Goal: Task Accomplishment & Management: Manage account settings

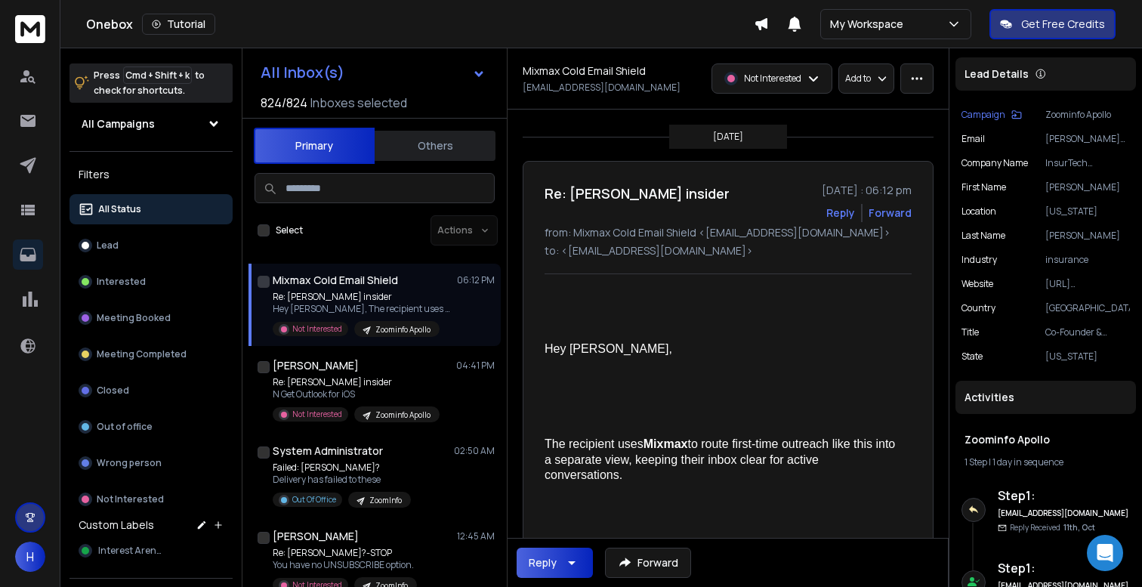
click at [395, 152] on button "Others" at bounding box center [435, 145] width 121 height 33
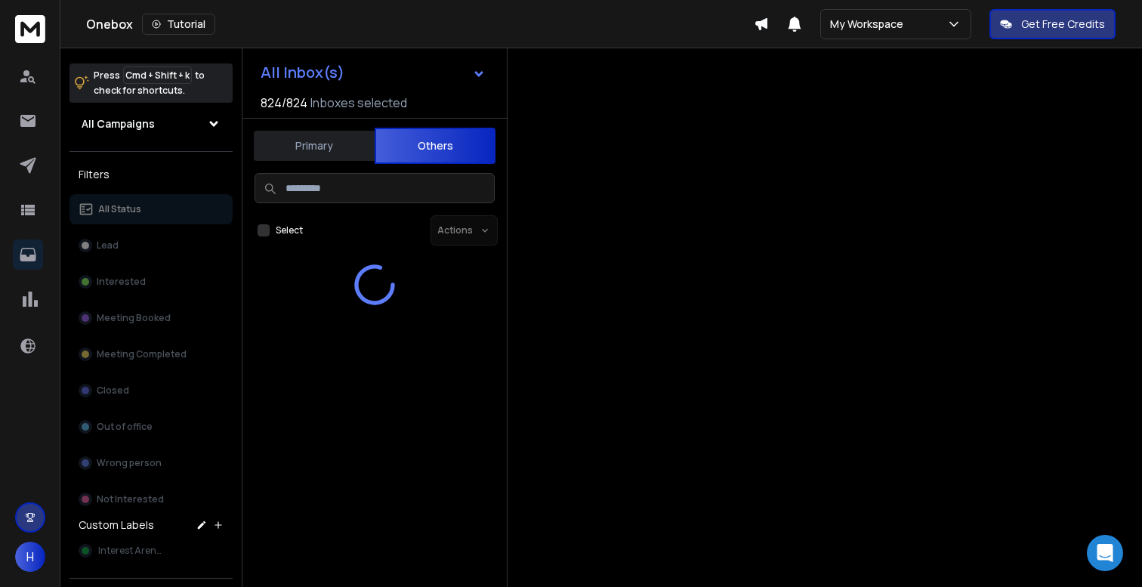
click at [314, 150] on button "Primary" at bounding box center [314, 145] width 121 height 33
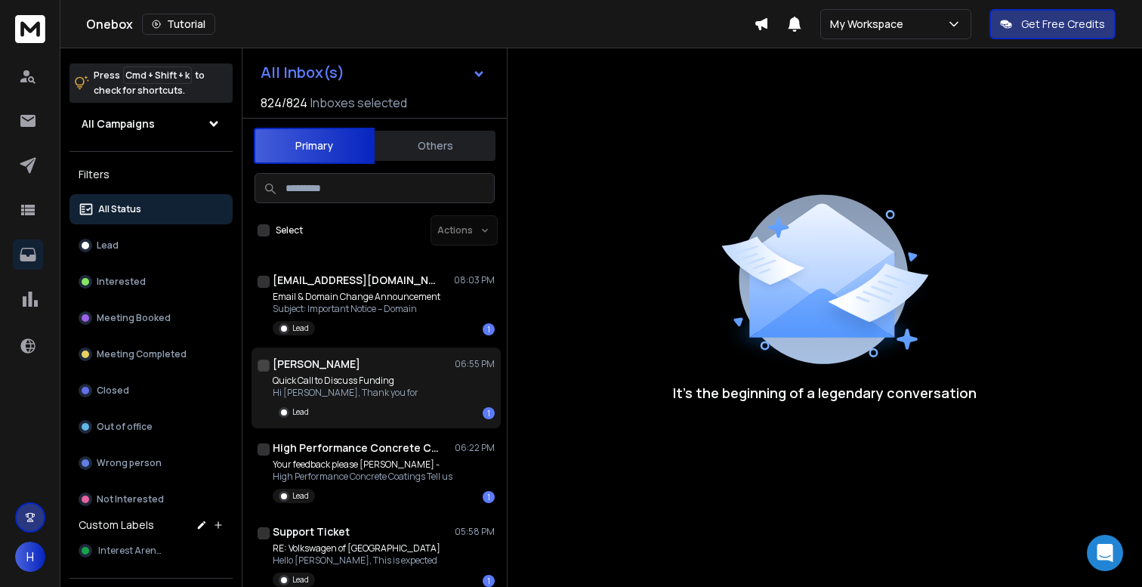
click at [364, 389] on p "Hi [PERSON_NAME], Thank you for" at bounding box center [346, 393] width 146 height 12
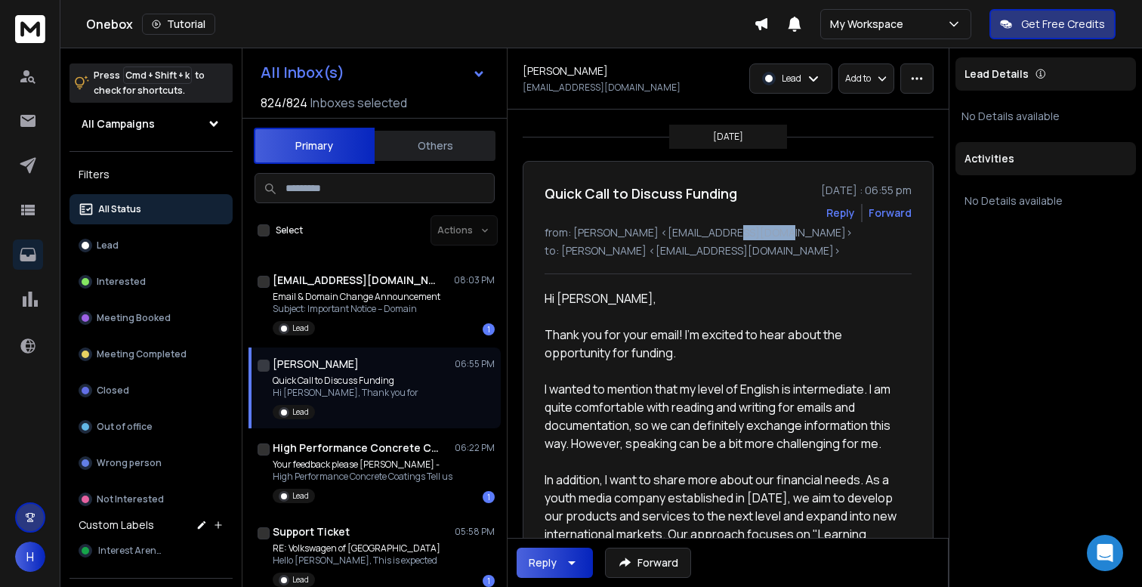
drag, startPoint x: 761, startPoint y: 233, endPoint x: 722, endPoint y: 227, distance: 39.6
click at [722, 227] on p "from: [PERSON_NAME] <[EMAIL_ADDRESS][DOMAIN_NAME]>" at bounding box center [728, 232] width 367 height 15
copy p "[DOMAIN_NAME]"
click at [751, 223] on div "Quick Call to Discuss Funding [DATE] : 06:55 pm Reply Forward from: [PERSON_NAM…" at bounding box center [728, 221] width 367 height 76
drag, startPoint x: 758, startPoint y: 231, endPoint x: 665, endPoint y: 230, distance: 93.7
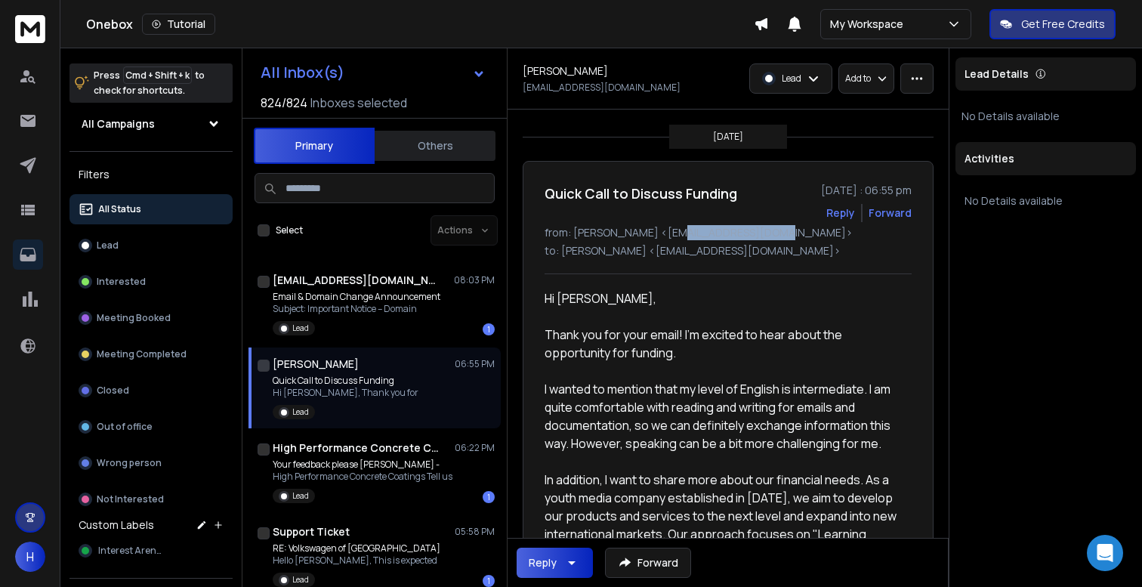
click at [665, 230] on p "from: [PERSON_NAME] <[EMAIL_ADDRESS][DOMAIN_NAME]>" at bounding box center [728, 232] width 367 height 15
drag, startPoint x: 662, startPoint y: 231, endPoint x: 758, endPoint y: 227, distance: 96.0
click at [758, 227] on p "from: [PERSON_NAME] <[EMAIL_ADDRESS][DOMAIN_NAME]>" at bounding box center [728, 232] width 367 height 15
copy p "[EMAIL_ADDRESS][DOMAIN_NAME]"
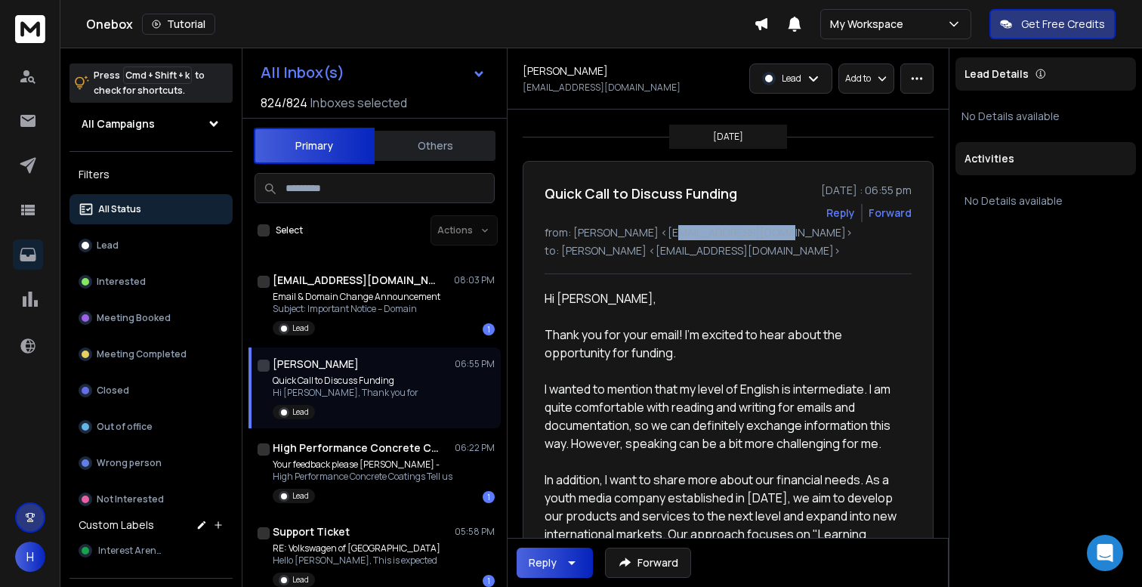
click at [533, 556] on div "Reply" at bounding box center [543, 562] width 28 height 15
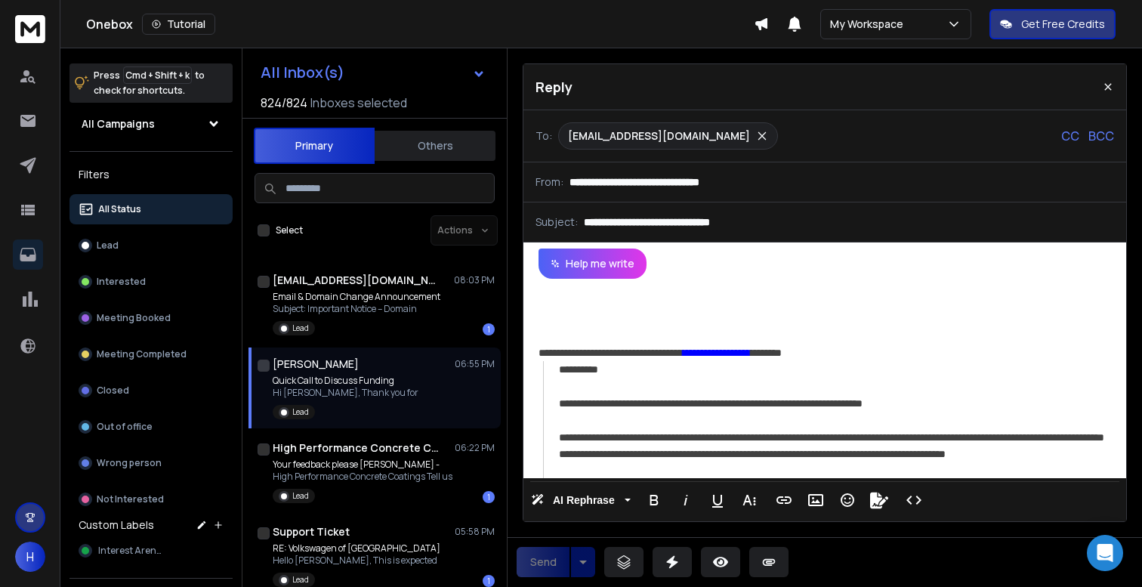
click at [784, 134] on input at bounding box center [837, 135] width 106 height 27
paste input "**********"
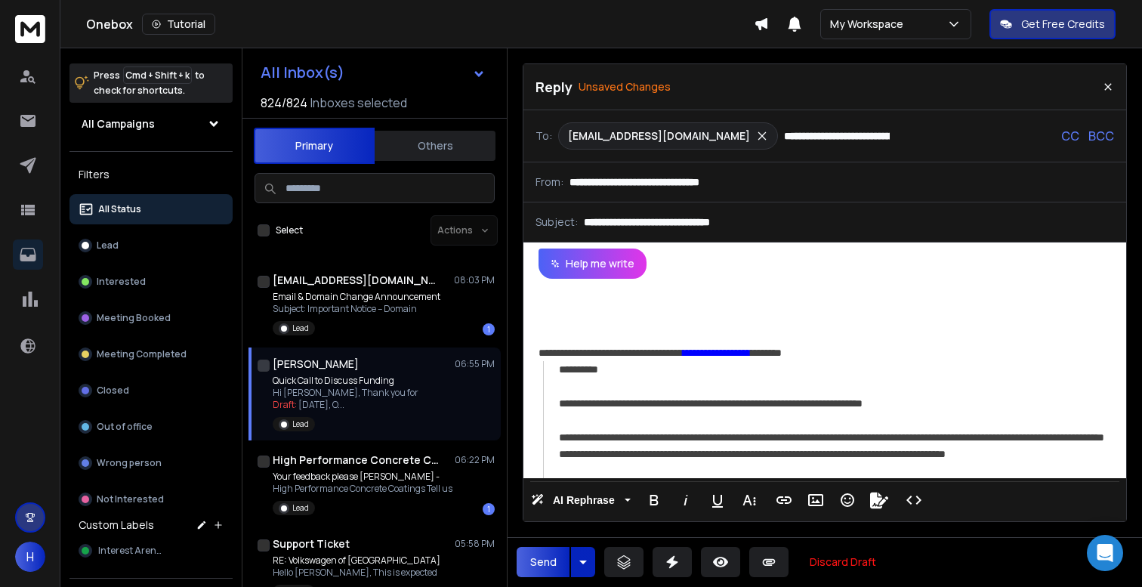
scroll to position [0, 70]
type input "**********"
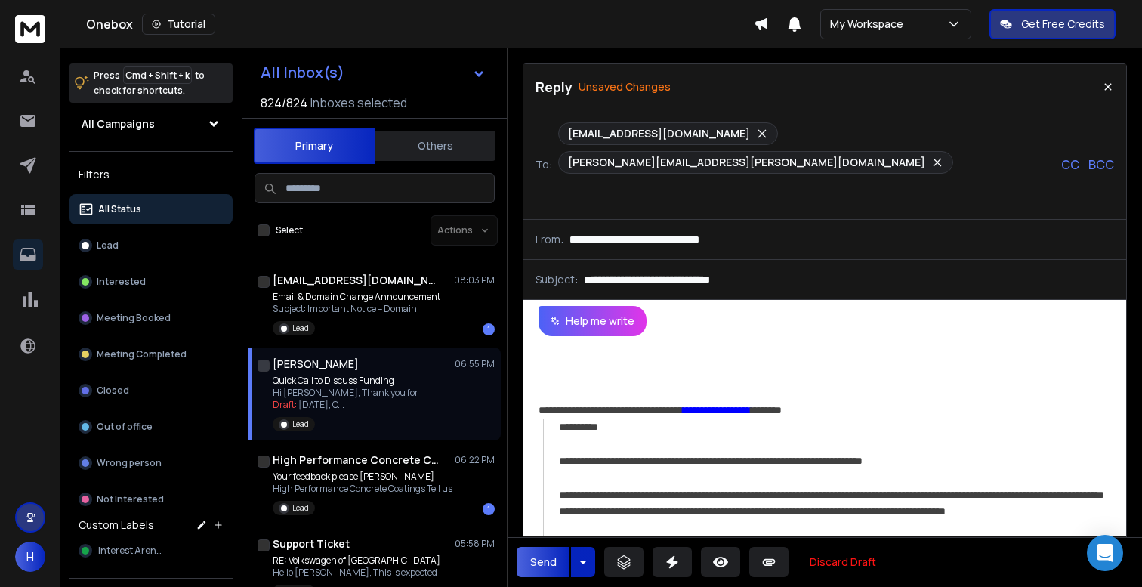
click at [644, 300] on div "**********" at bounding box center [824, 439] width 603 height 279
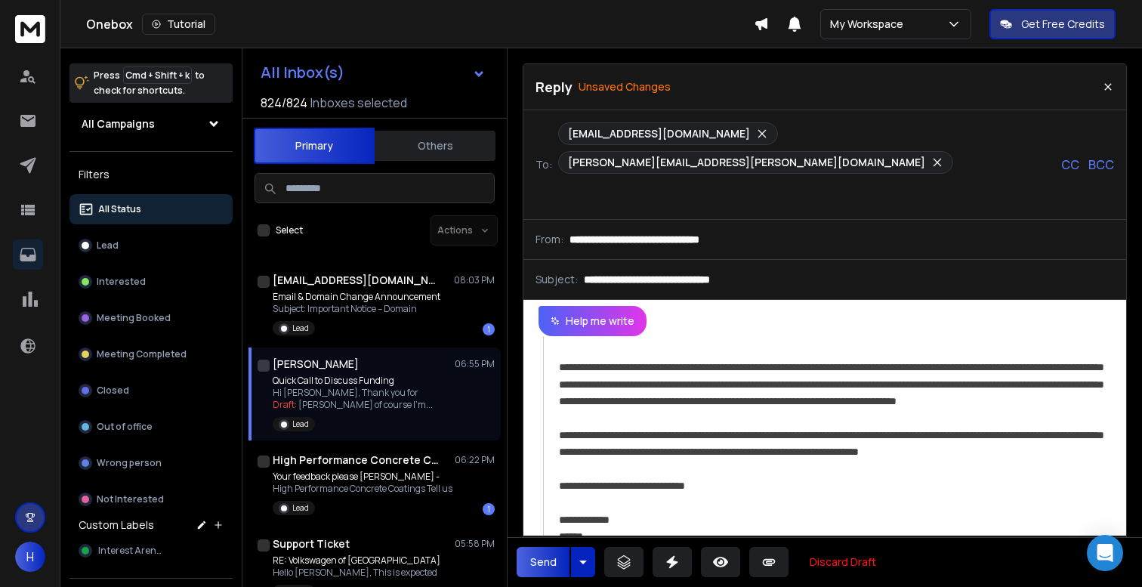
scroll to position [196, 0]
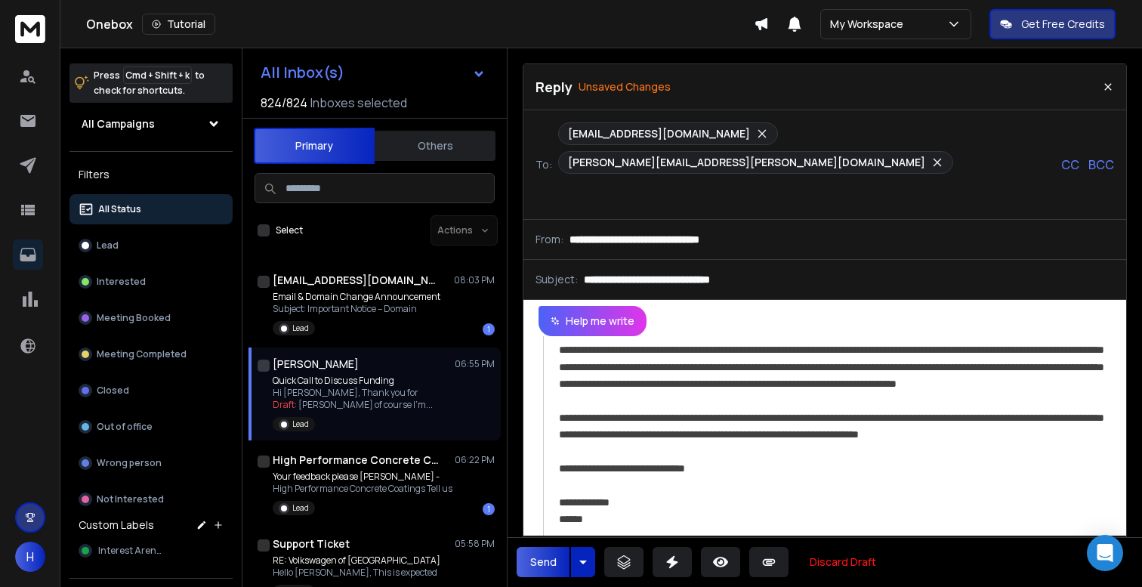
click at [554, 566] on button "Send" at bounding box center [543, 562] width 53 height 30
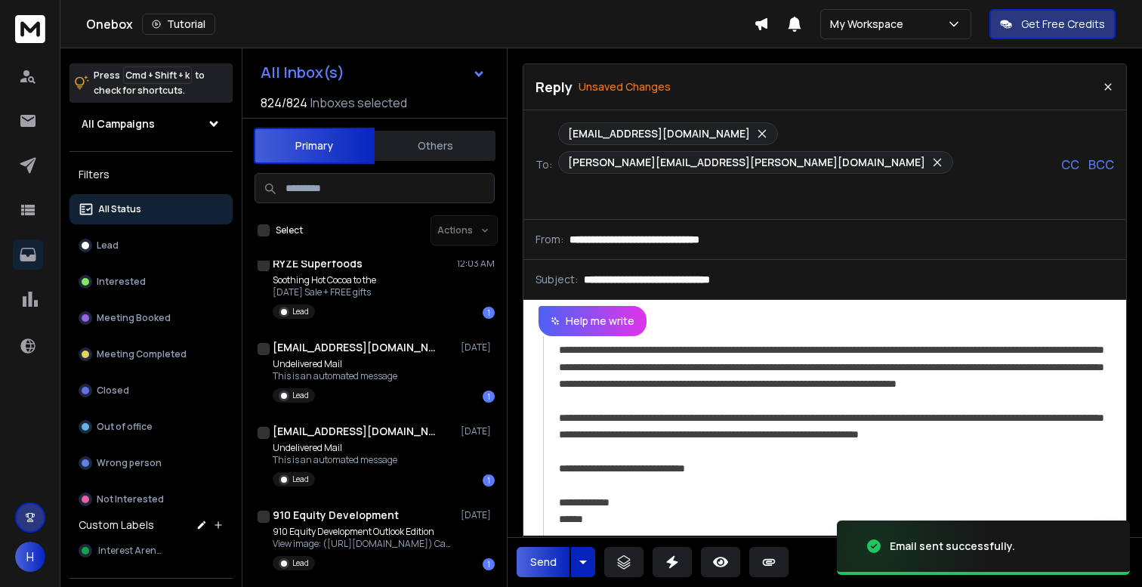
scroll to position [803, 0]
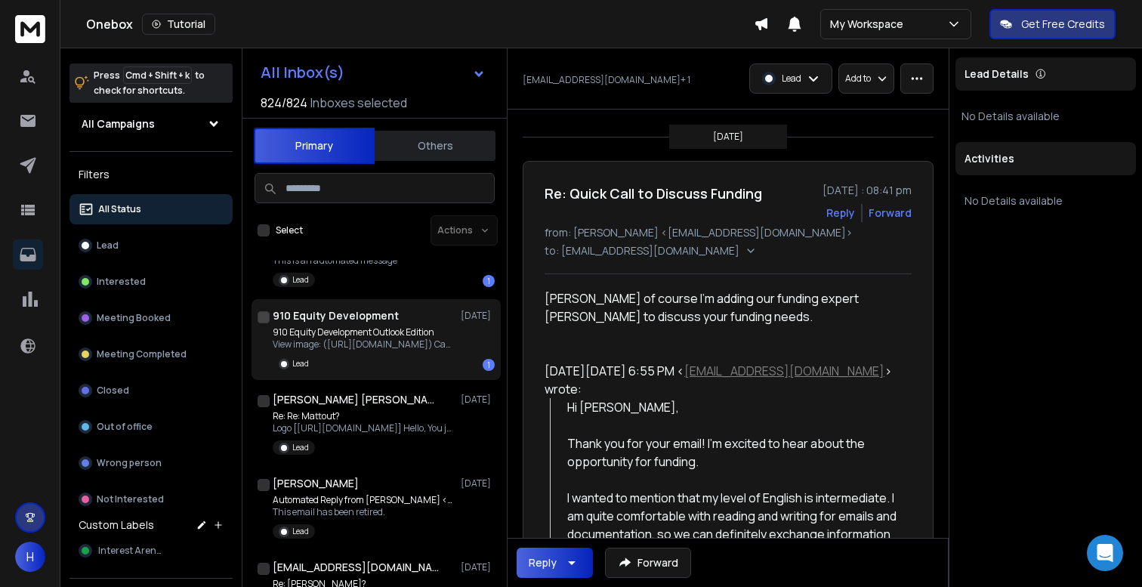
click at [387, 368] on div "Lead" at bounding box center [363, 363] width 181 height 14
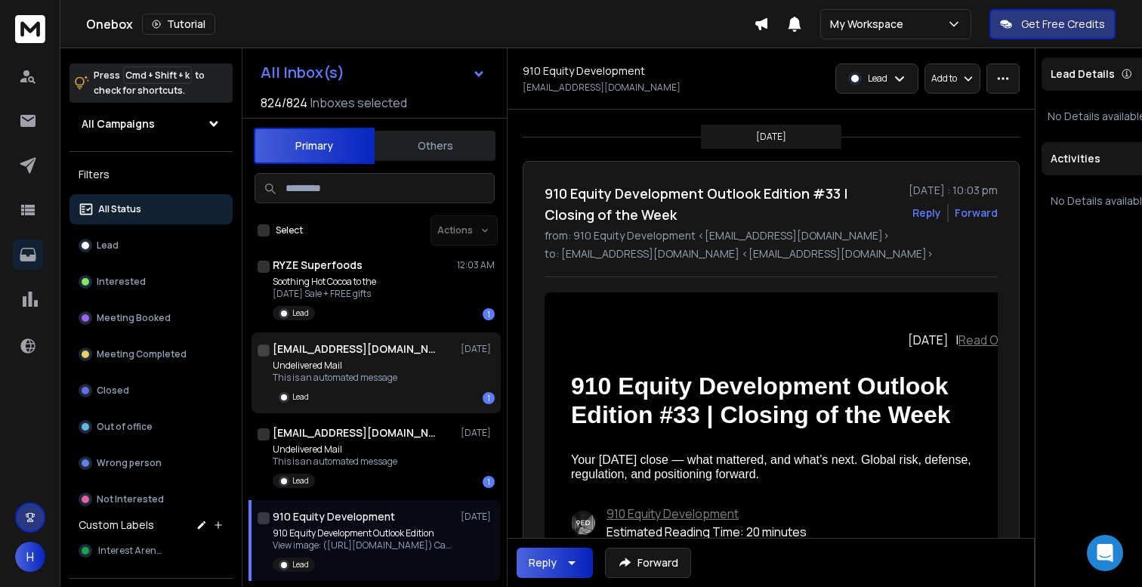
scroll to position [523, 0]
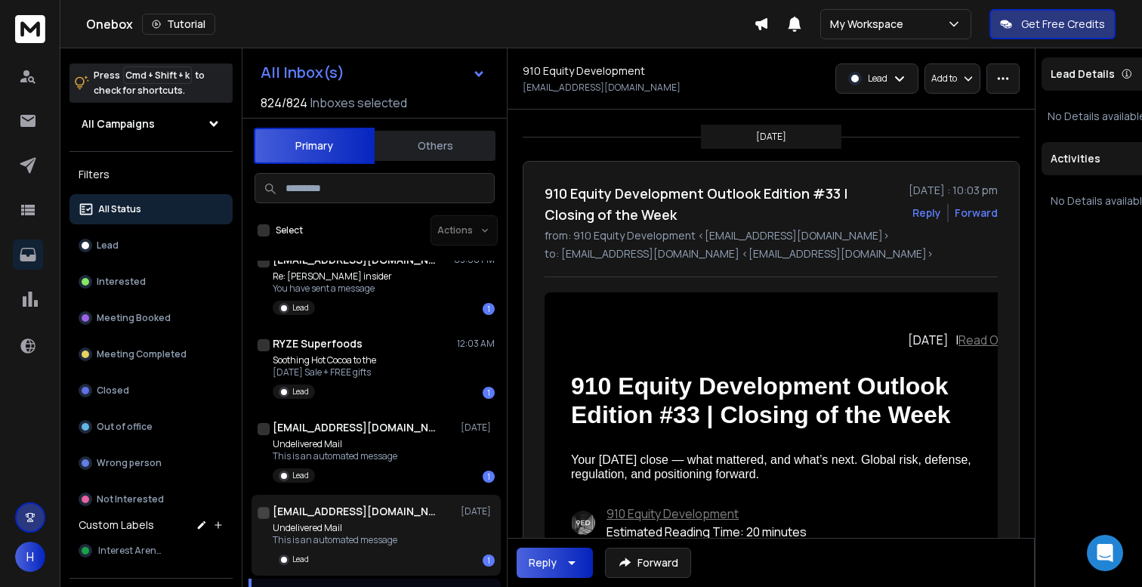
drag, startPoint x: 372, startPoint y: 520, endPoint x: 372, endPoint y: 510, distance: 9.8
click at [372, 520] on div "[EMAIL_ADDRESS][DOMAIN_NAME] [DATE] Undelivered Mail This is an automated messa…" at bounding box center [384, 535] width 222 height 63
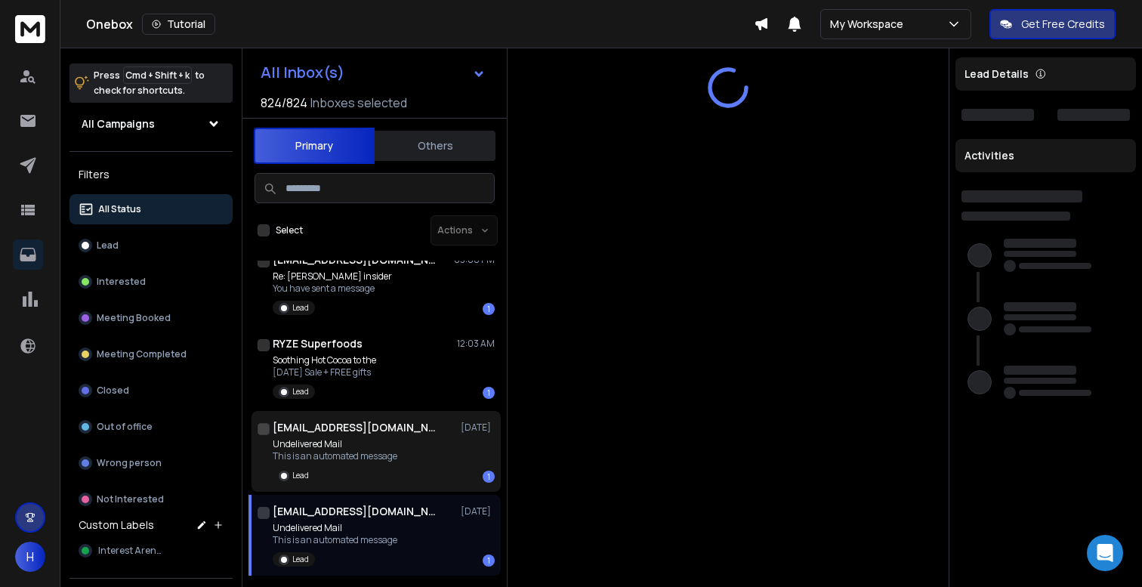
click at [373, 458] on p "This is an automated message" at bounding box center [335, 456] width 125 height 12
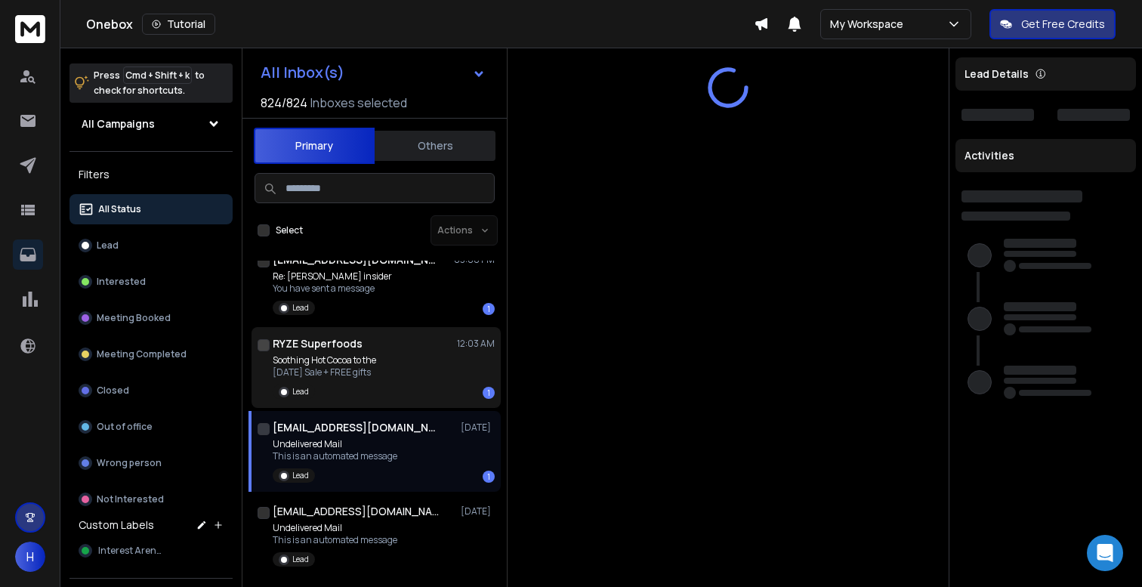
click at [384, 340] on div "RYZE Superfoods 12:03 AM" at bounding box center [384, 343] width 222 height 15
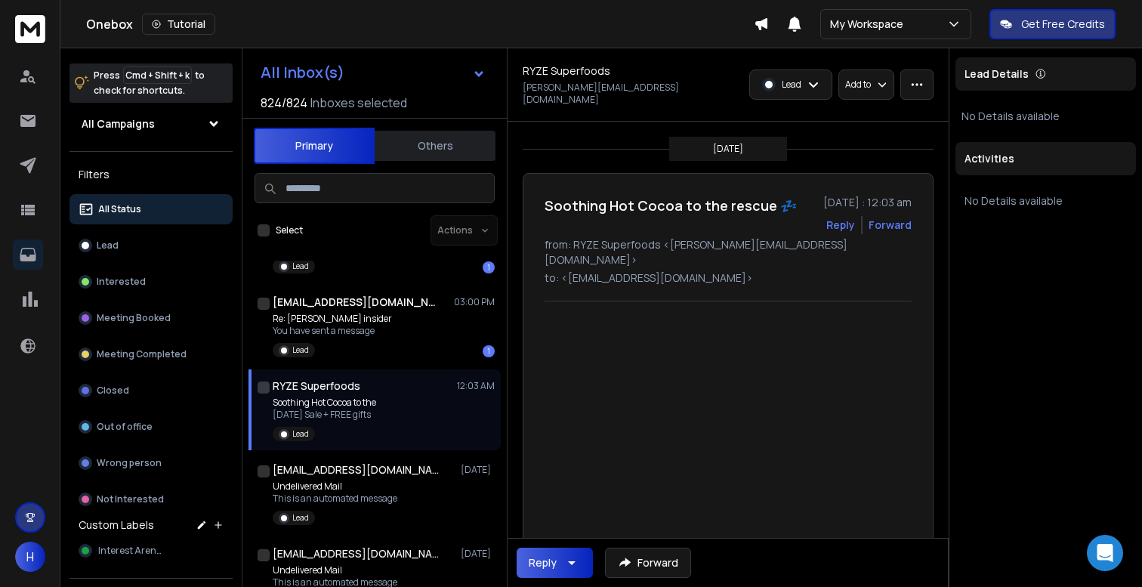
scroll to position [328, 0]
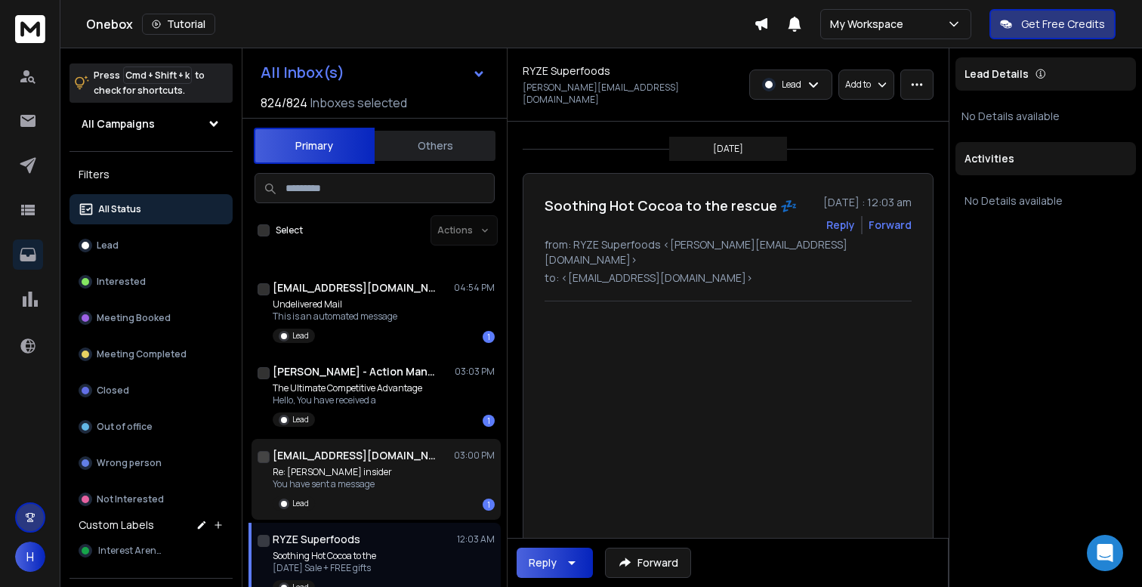
click at [363, 459] on h1 "[EMAIL_ADDRESS][DOMAIN_NAME]" at bounding box center [356, 455] width 166 height 15
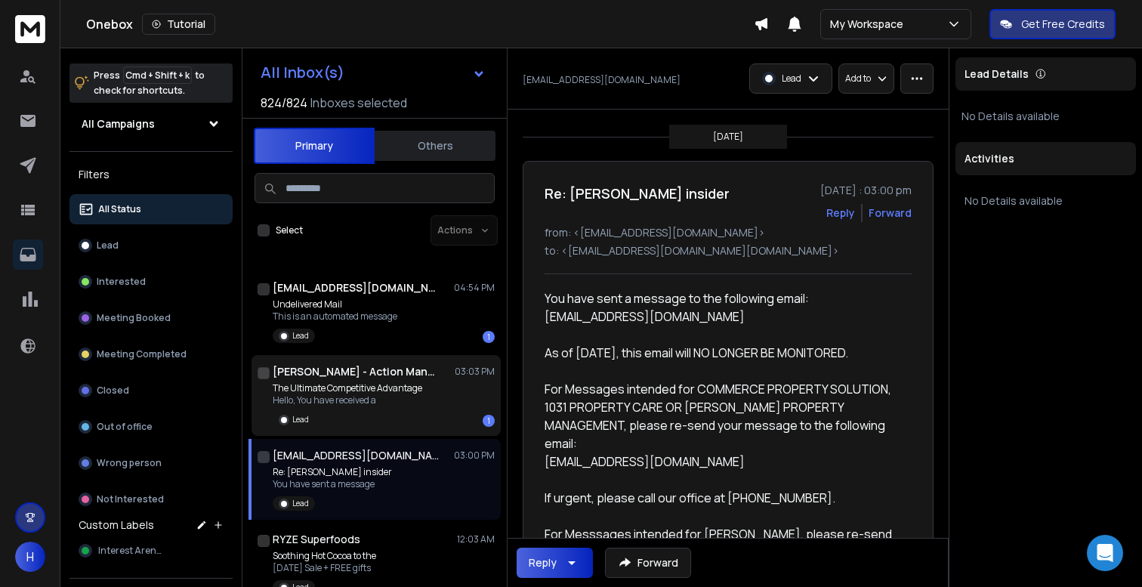
click at [369, 391] on p "The Ultimate Competitive Advantage" at bounding box center [348, 388] width 150 height 12
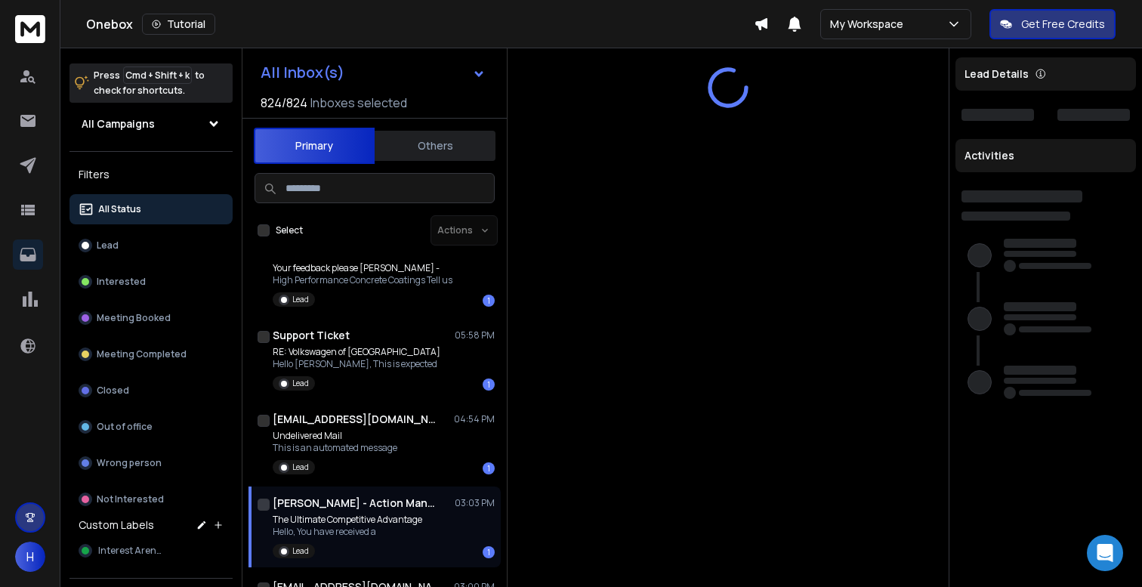
scroll to position [155, 0]
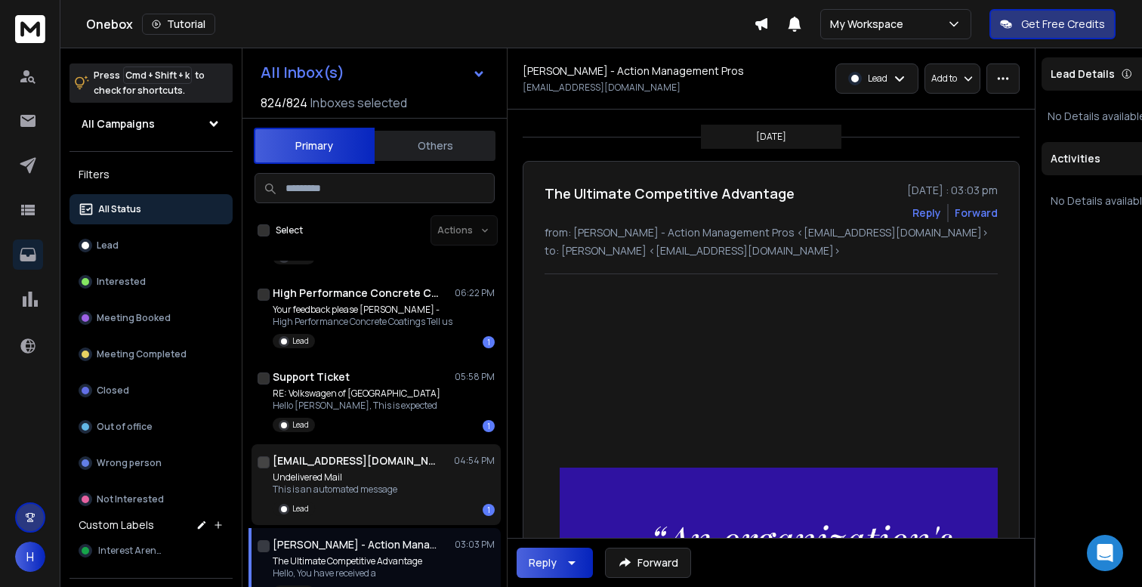
click at [366, 483] on p "This is an automated message" at bounding box center [335, 489] width 125 height 12
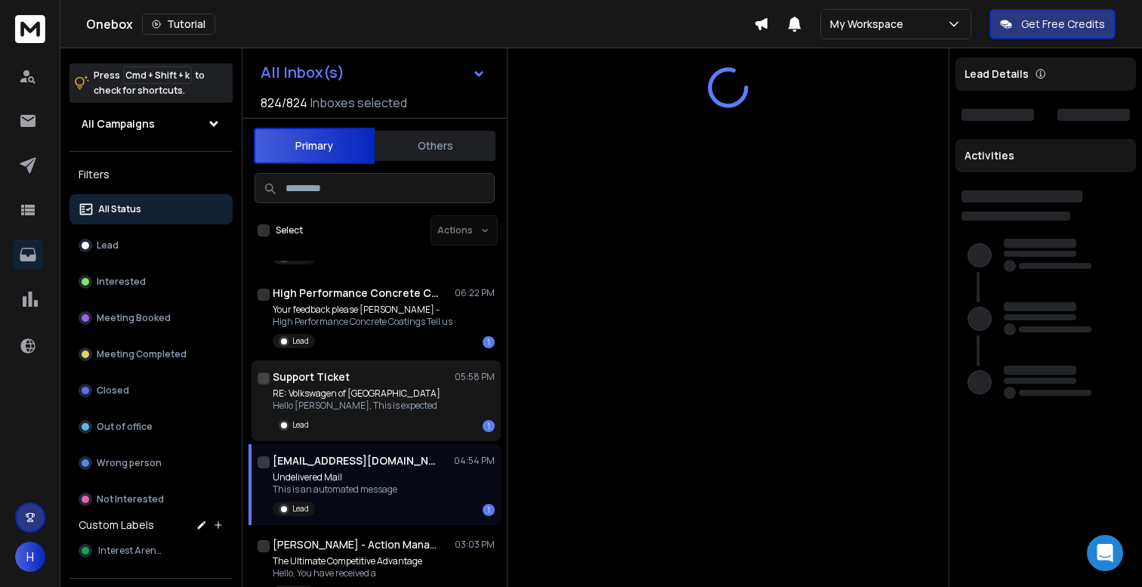
click at [375, 430] on div "Lead" at bounding box center [357, 425] width 168 height 14
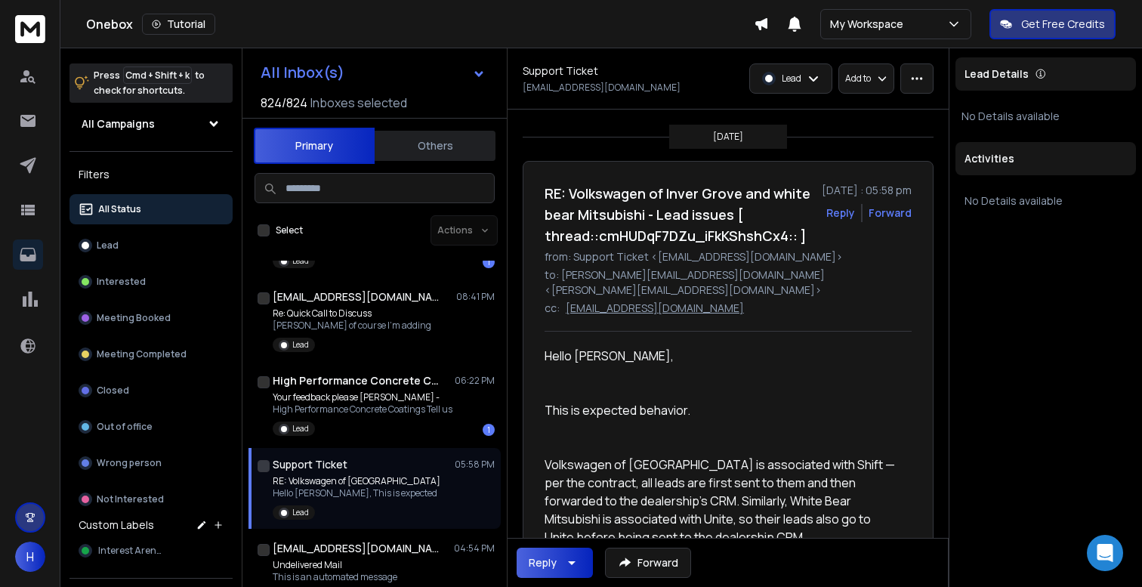
scroll to position [14, 0]
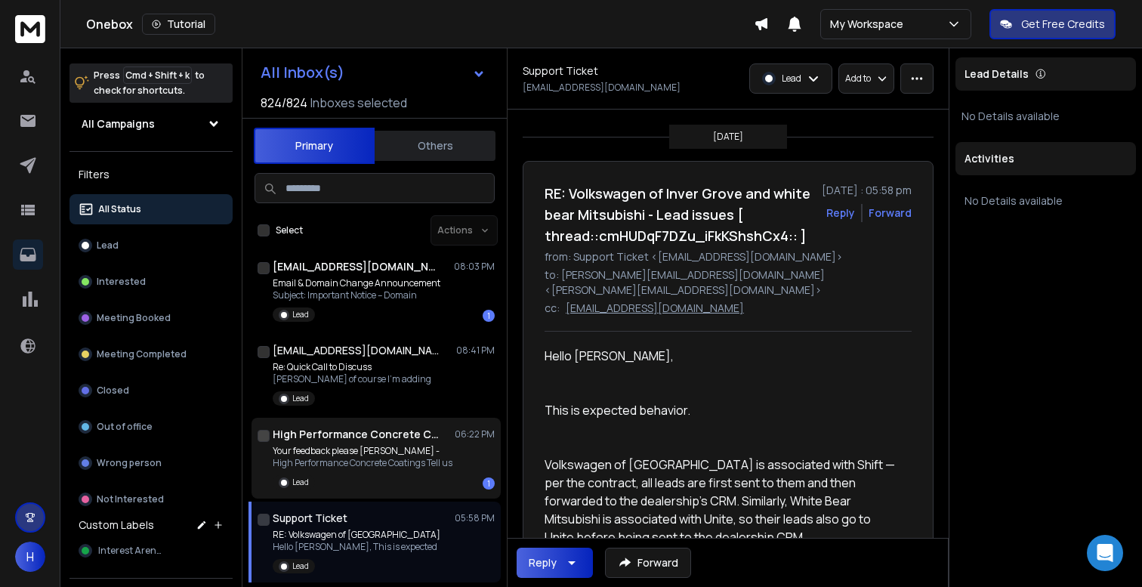
click at [377, 459] on p "High Performance Concrete Coatings Tell us" at bounding box center [363, 463] width 180 height 12
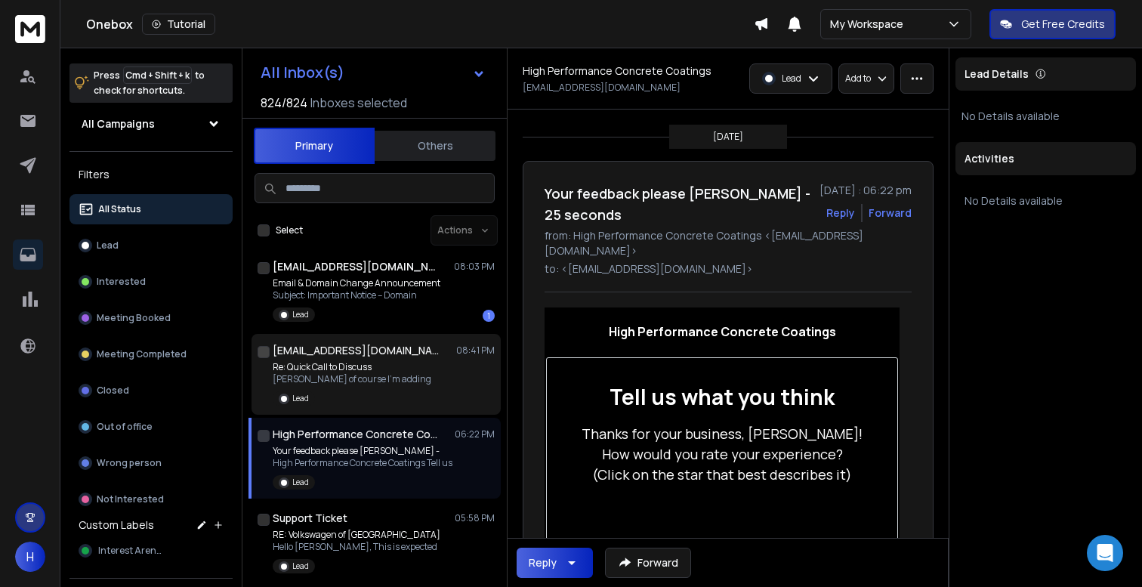
scroll to position [0, 0]
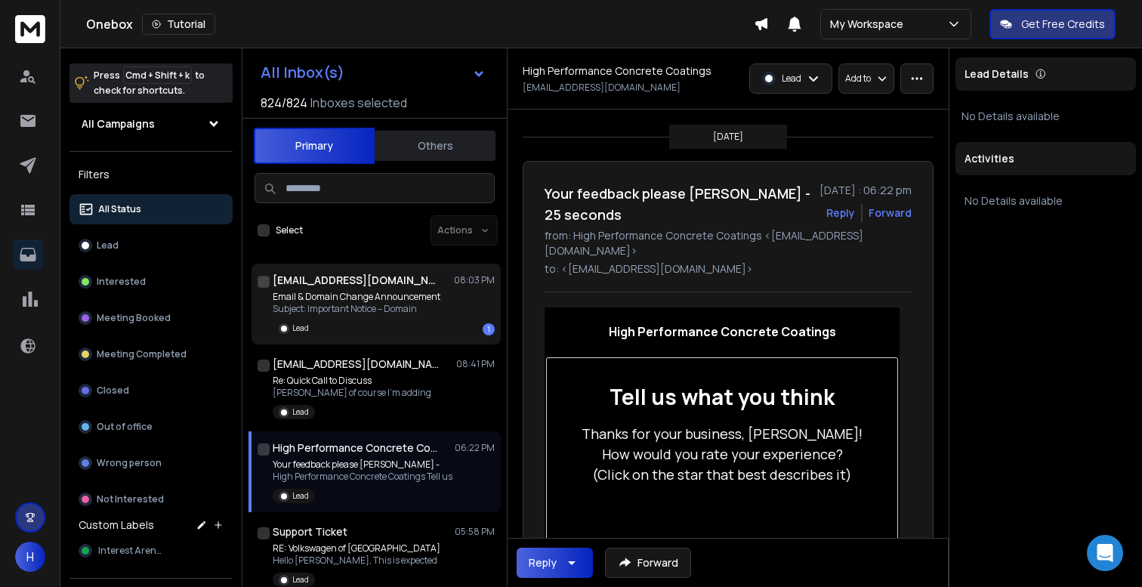
click at [393, 325] on div "Lead" at bounding box center [357, 328] width 168 height 14
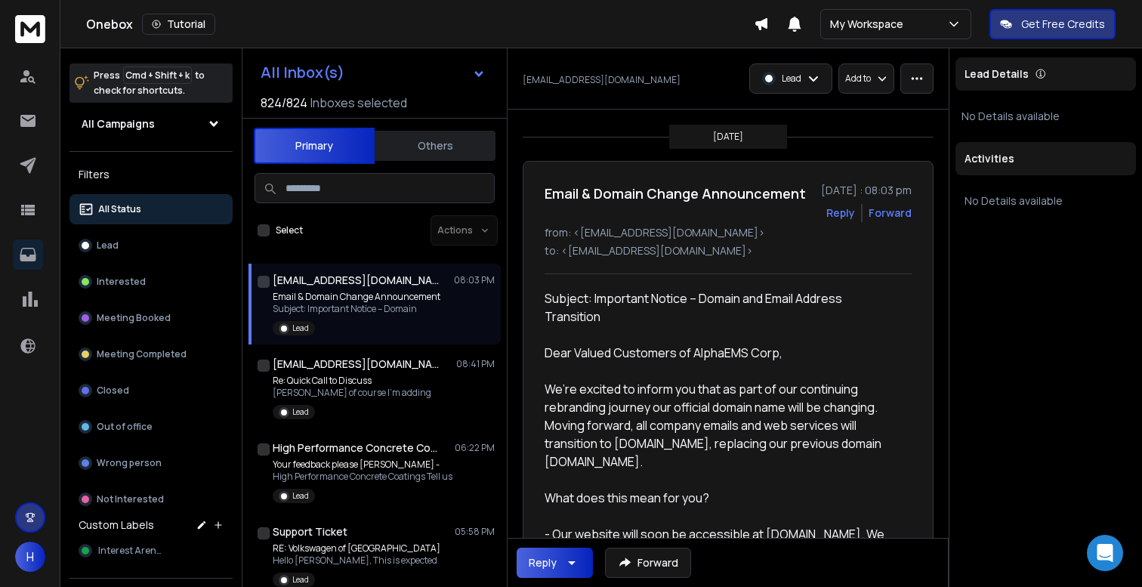
click at [433, 118] on div at bounding box center [374, 118] width 264 height 1
click at [430, 126] on div "All Inbox(s) 824 / 824 Inboxes selected Primary Others Select Actions [EMAIL_AD…" at bounding box center [374, 341] width 264 height 587
click at [430, 140] on button "Others" at bounding box center [435, 145] width 121 height 33
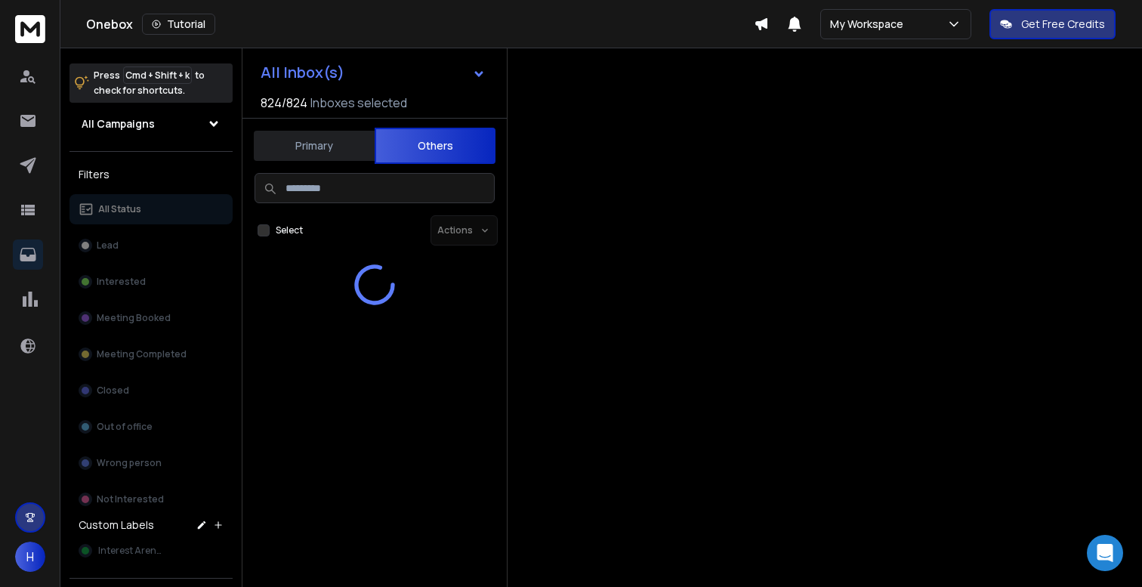
click at [314, 140] on button "Primary" at bounding box center [314, 145] width 121 height 33
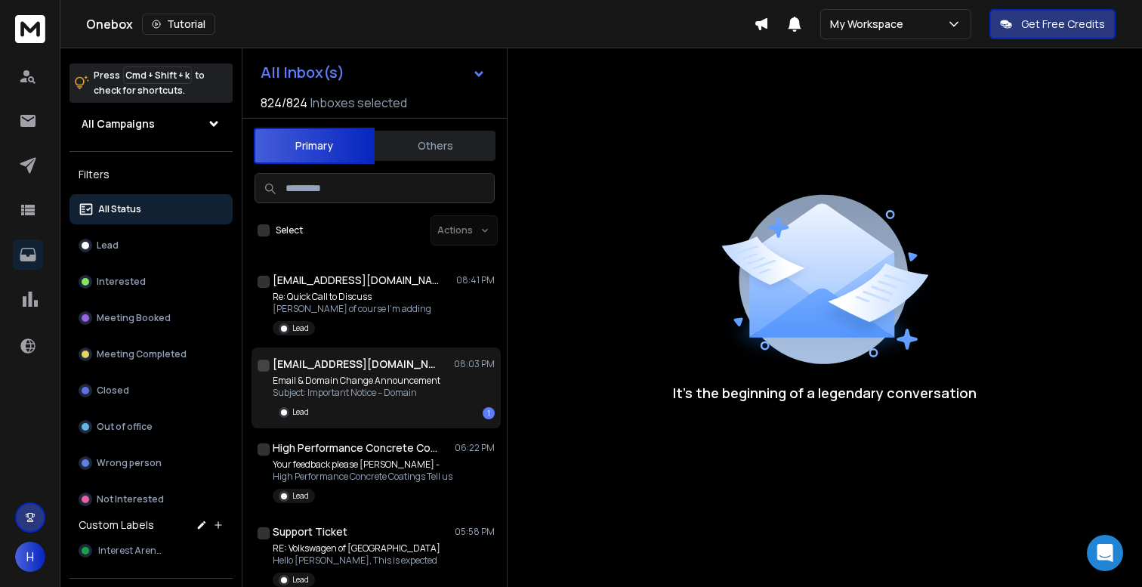
click at [430, 372] on div "[EMAIL_ADDRESS][DOMAIN_NAME] 08:03 PM Email & Domain Change Announcement Subjec…" at bounding box center [384, 387] width 222 height 63
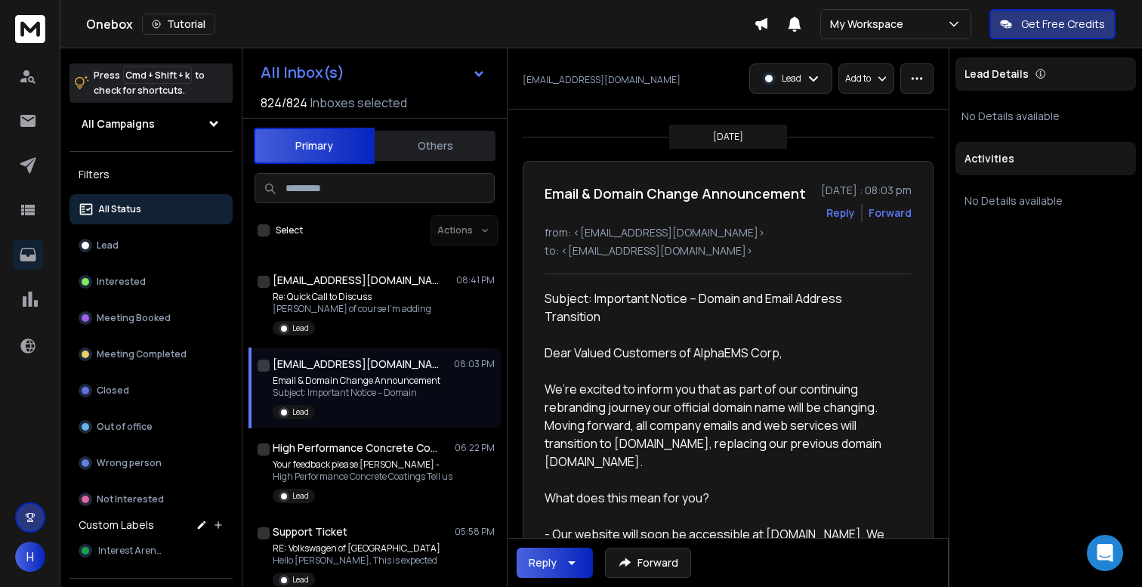
click at [424, 150] on button "Others" at bounding box center [435, 145] width 121 height 33
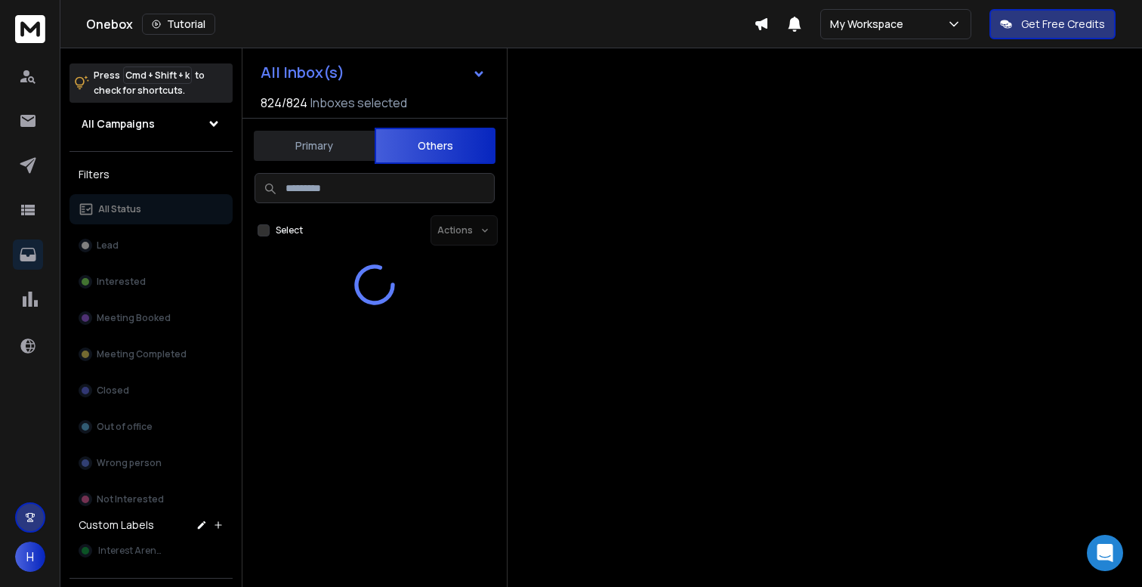
click at [367, 139] on button "Primary" at bounding box center [314, 145] width 121 height 33
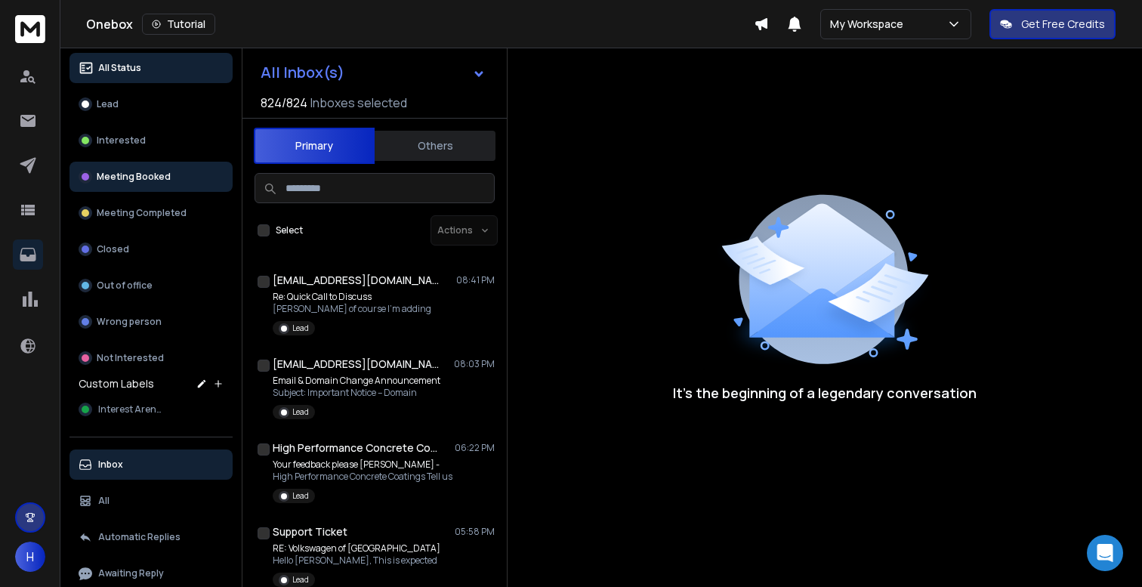
scroll to position [171, 0]
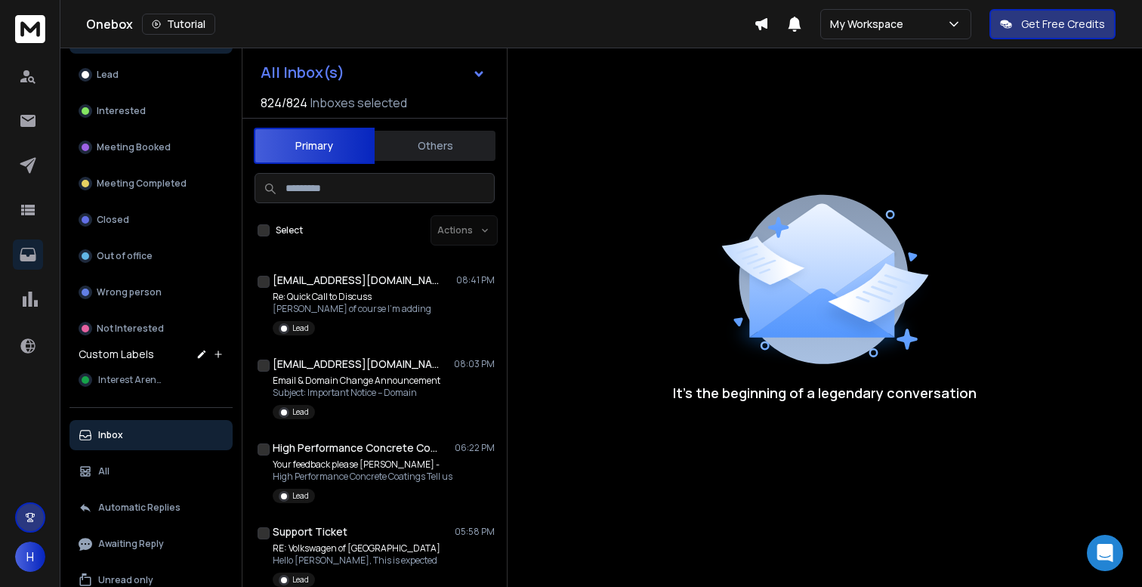
click at [170, 435] on button "Inbox" at bounding box center [150, 435] width 163 height 30
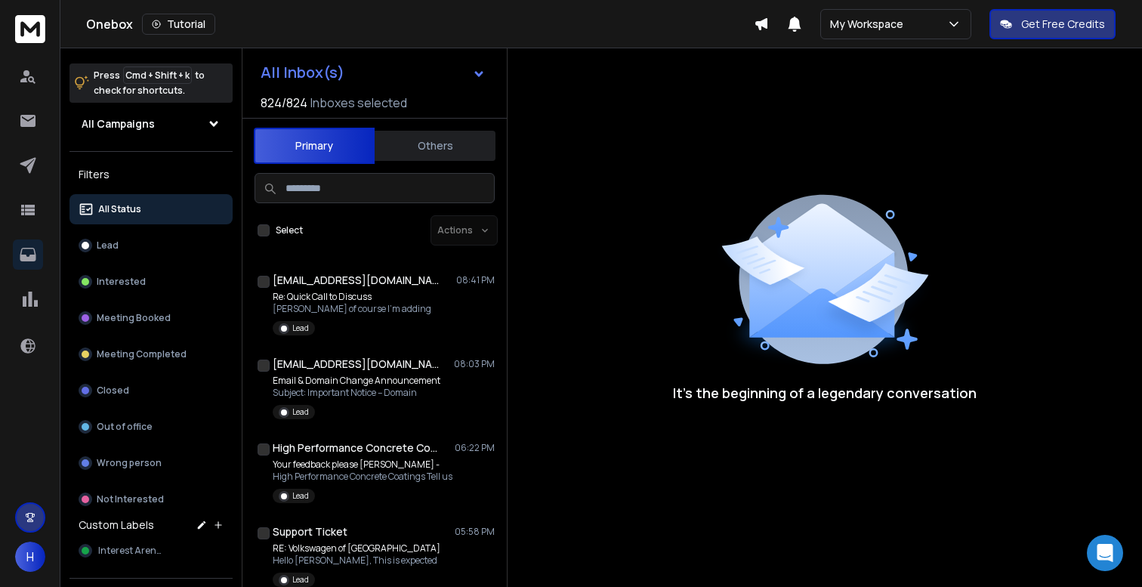
click at [170, 217] on button "All Status" at bounding box center [150, 209] width 163 height 30
click at [170, 228] on div "All Status Lead Interested Meeting Booked Meeting Completed Closed Out of offic…" at bounding box center [150, 354] width 163 height 320
click at [171, 235] on button "Lead" at bounding box center [150, 245] width 163 height 30
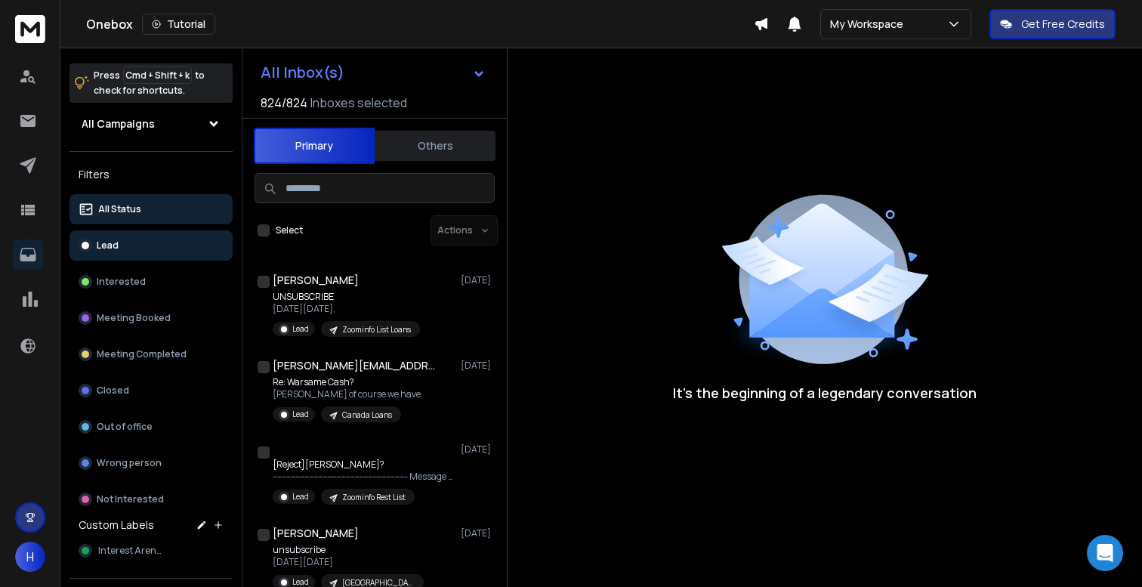
click at [177, 213] on button "All Status" at bounding box center [150, 209] width 163 height 30
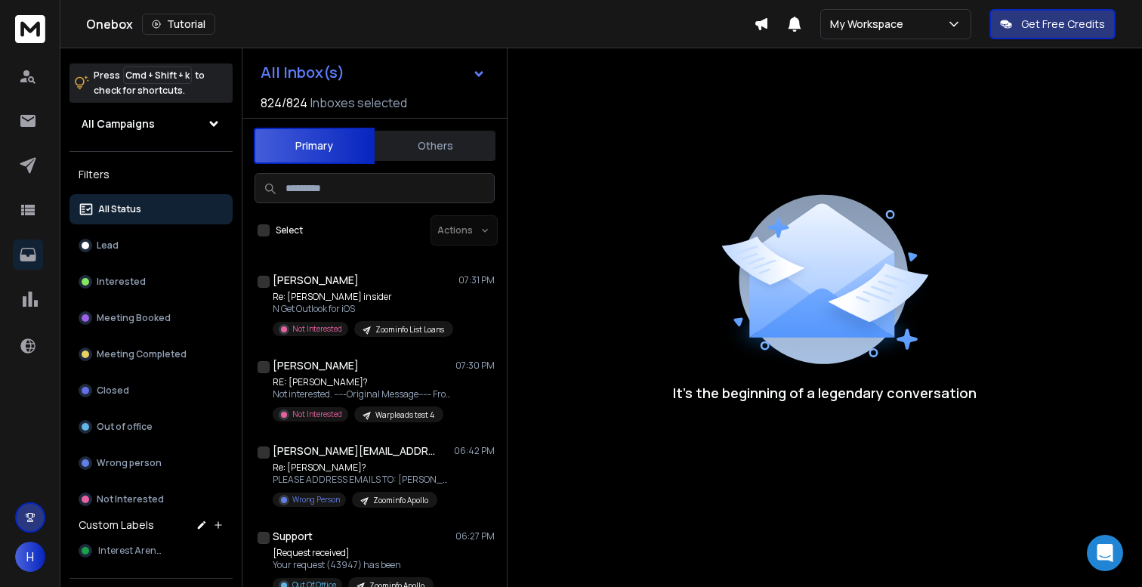
click at [435, 118] on div at bounding box center [374, 118] width 264 height 1
click at [434, 160] on button "Others" at bounding box center [435, 145] width 121 height 33
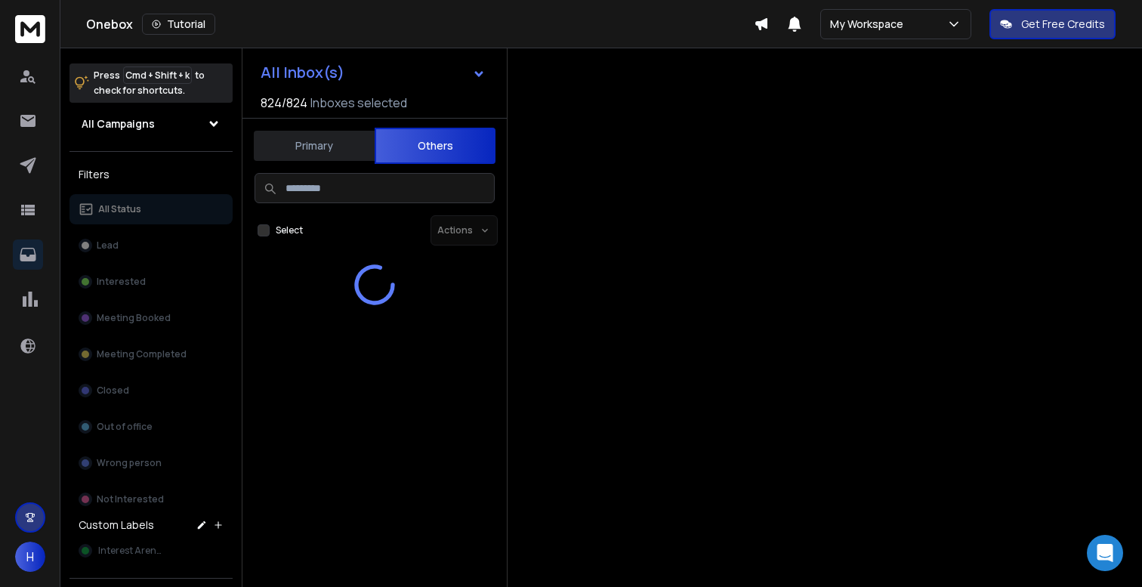
drag, startPoint x: 410, startPoint y: 156, endPoint x: 371, endPoint y: 156, distance: 39.3
click at [406, 156] on button "Others" at bounding box center [435, 146] width 121 height 36
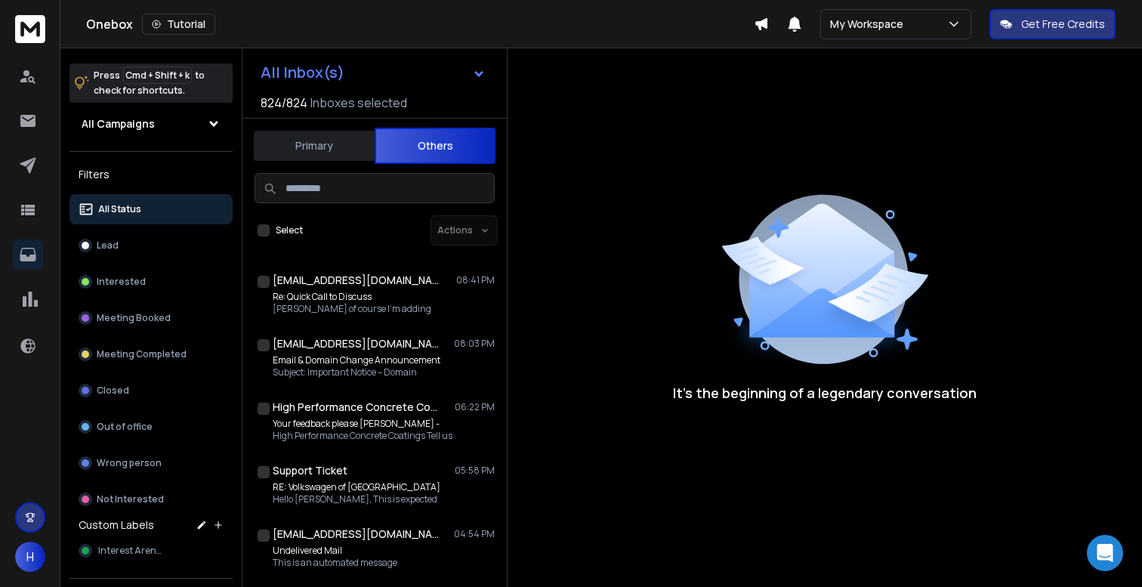
click at [338, 153] on button "Primary" at bounding box center [314, 145] width 121 height 33
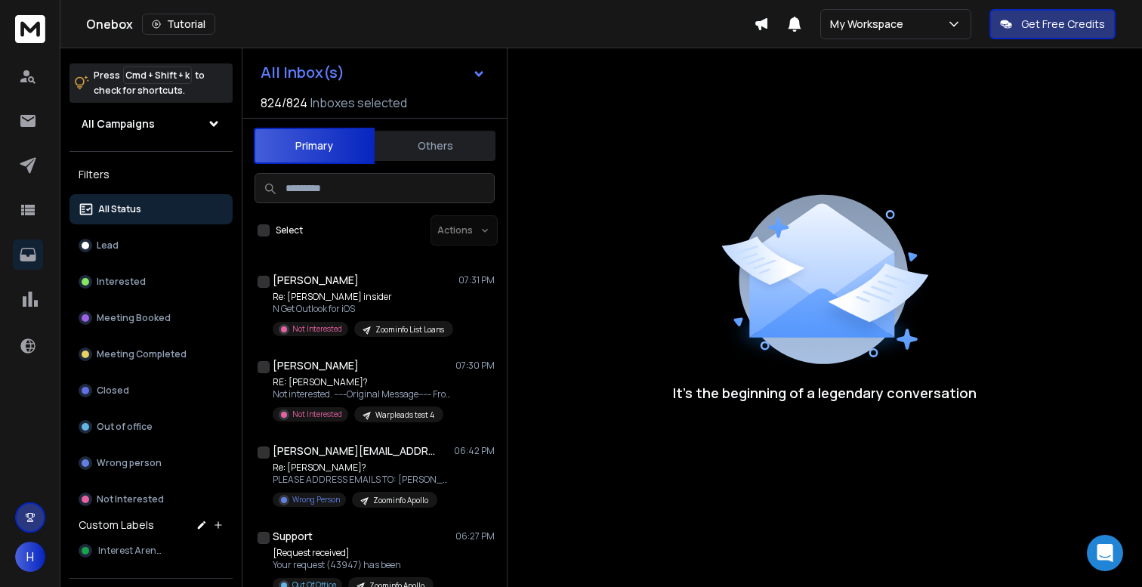
click at [25, 136] on div at bounding box center [30, 123] width 35 height 35
click at [28, 119] on icon at bounding box center [27, 121] width 15 height 12
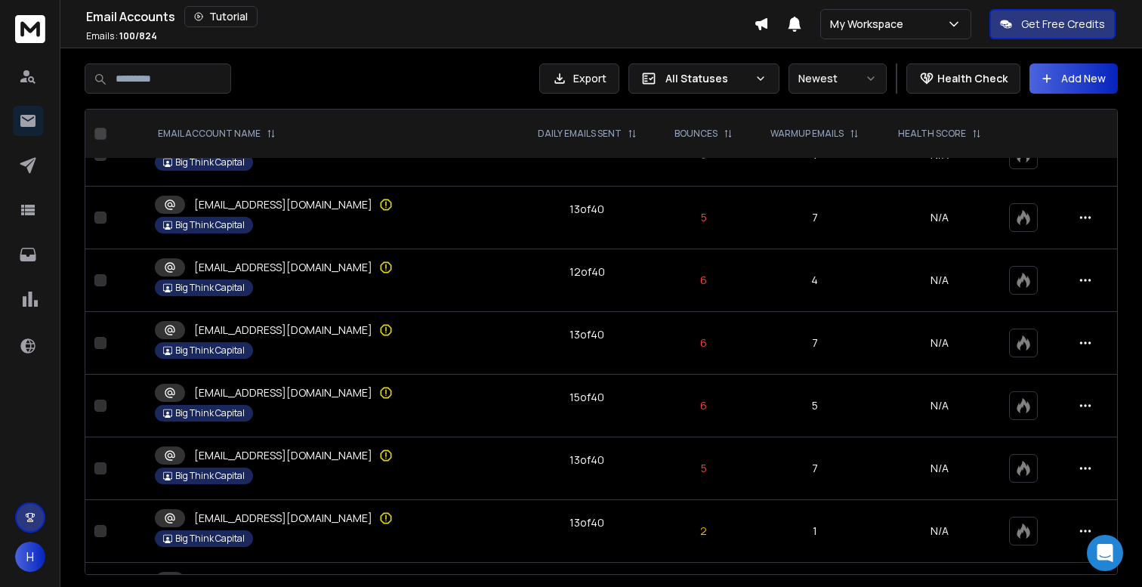
scroll to position [5875, 0]
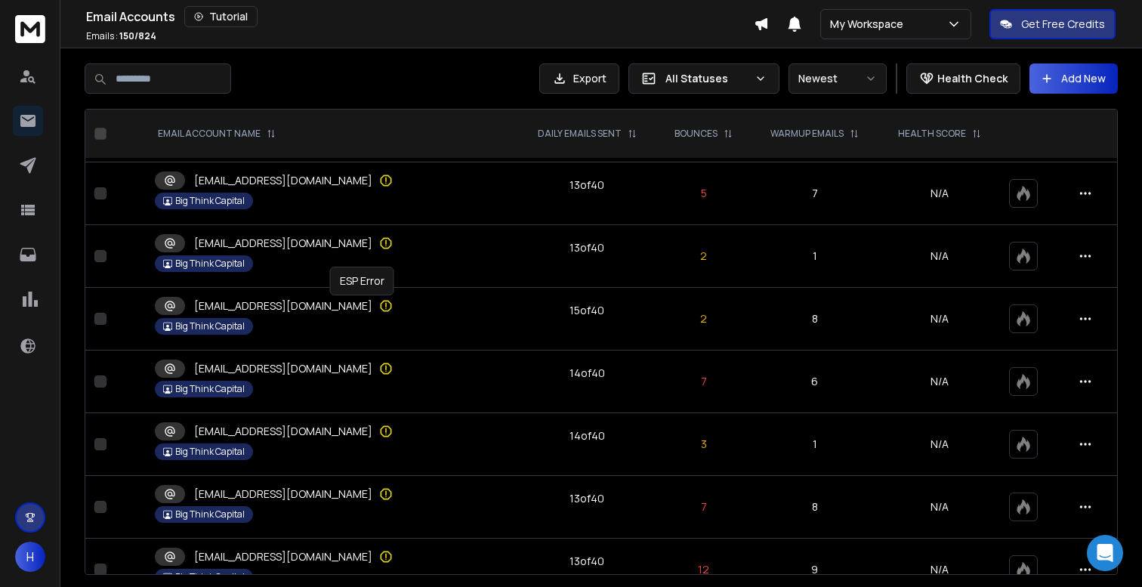
click at [378, 303] on icon at bounding box center [385, 305] width 15 height 15
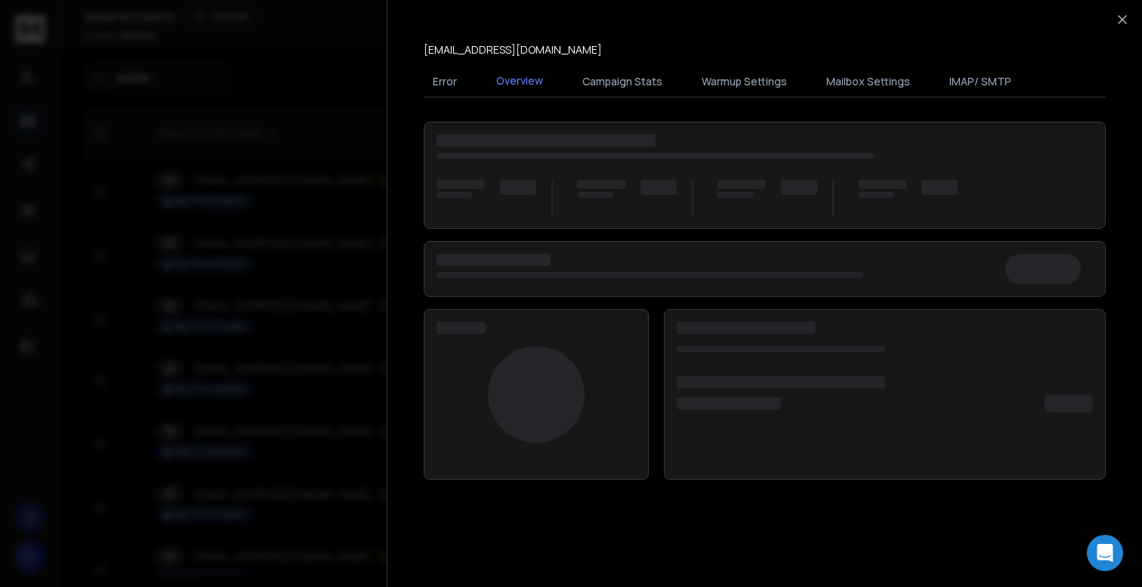
click at [269, 283] on div at bounding box center [571, 293] width 1142 height 587
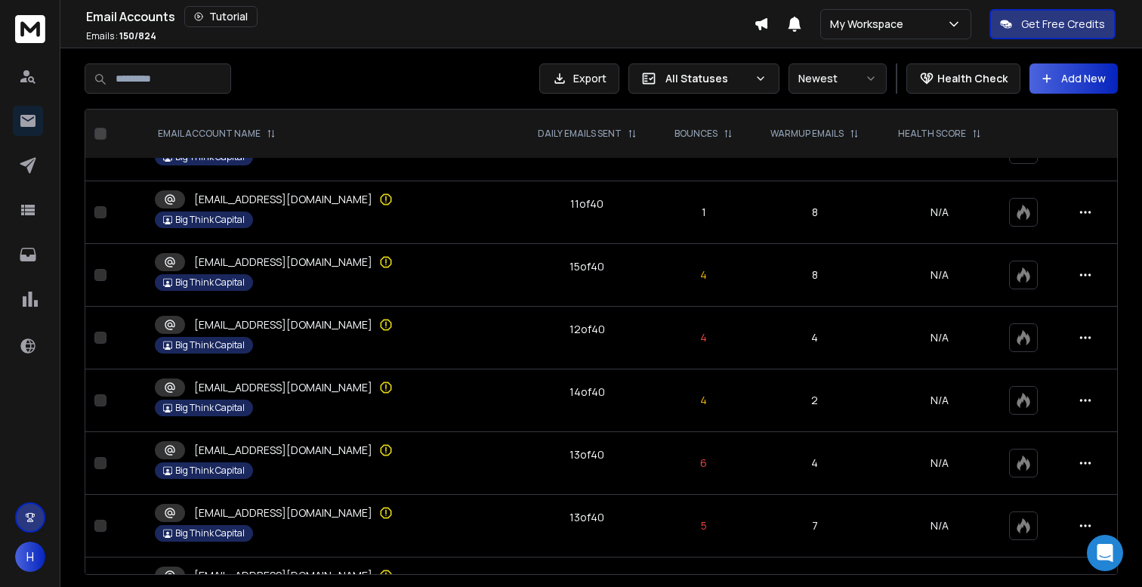
scroll to position [6766, 0]
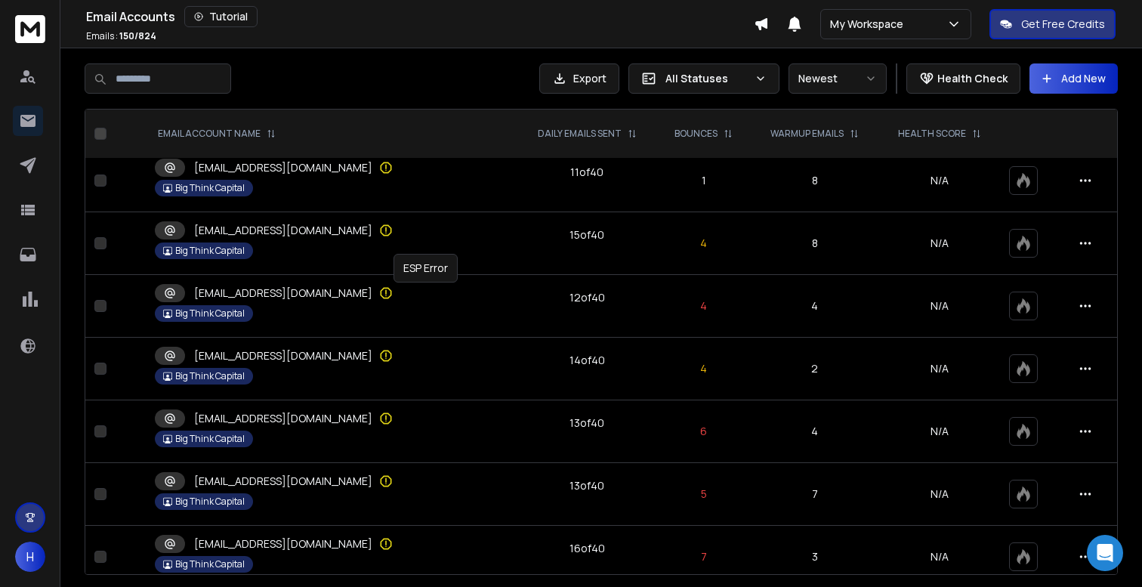
click at [391, 338] on td "taylorwang@pipeline.rtmcapitalco.my Big Think Capital" at bounding box center [332, 369] width 372 height 63
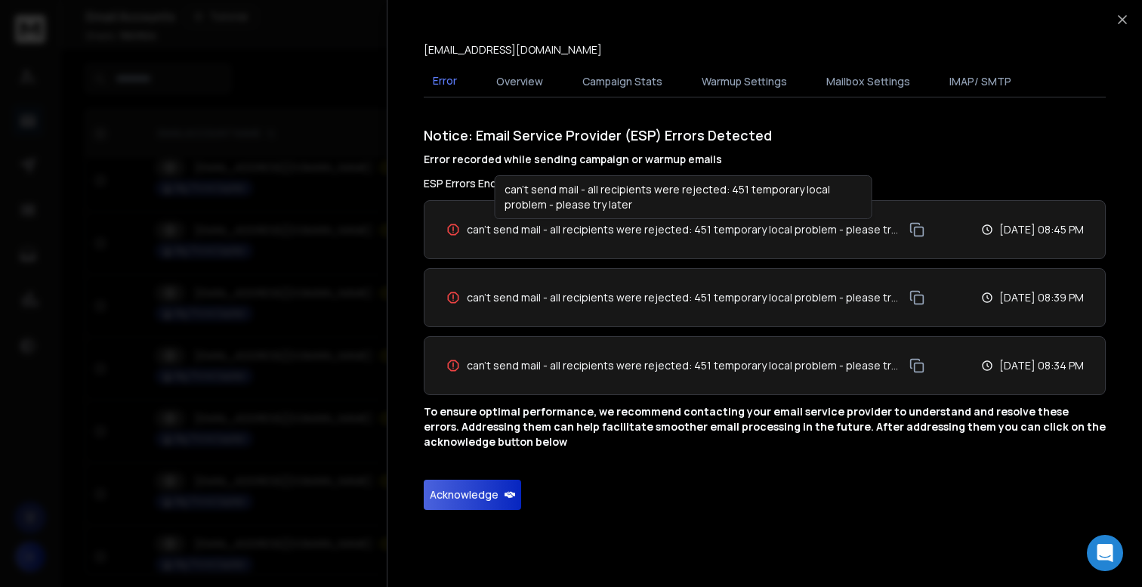
click at [687, 232] on span "can't send mail - all recipients were rejected: 451 temporary local problem - p…" at bounding box center [684, 229] width 434 height 15
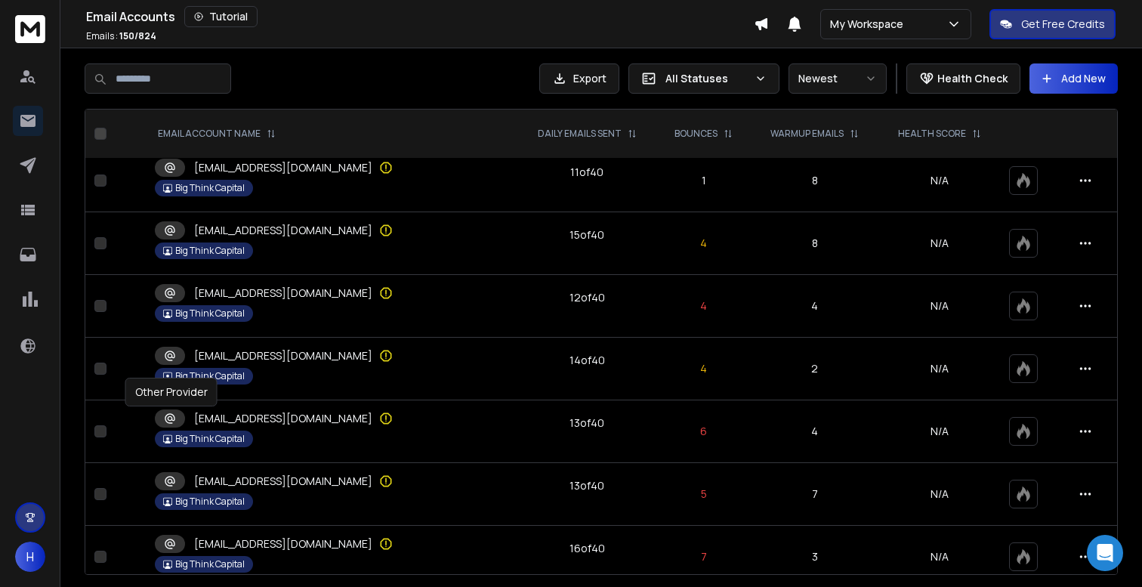
drag, startPoint x: 382, startPoint y: 421, endPoint x: 162, endPoint y: 422, distance: 220.5
click at [162, 422] on div "taylorwang@notify.rtmventuresinc.my" at bounding box center [331, 418] width 353 height 18
copy p "taylorwang@notify.rtmventuresinc.my"
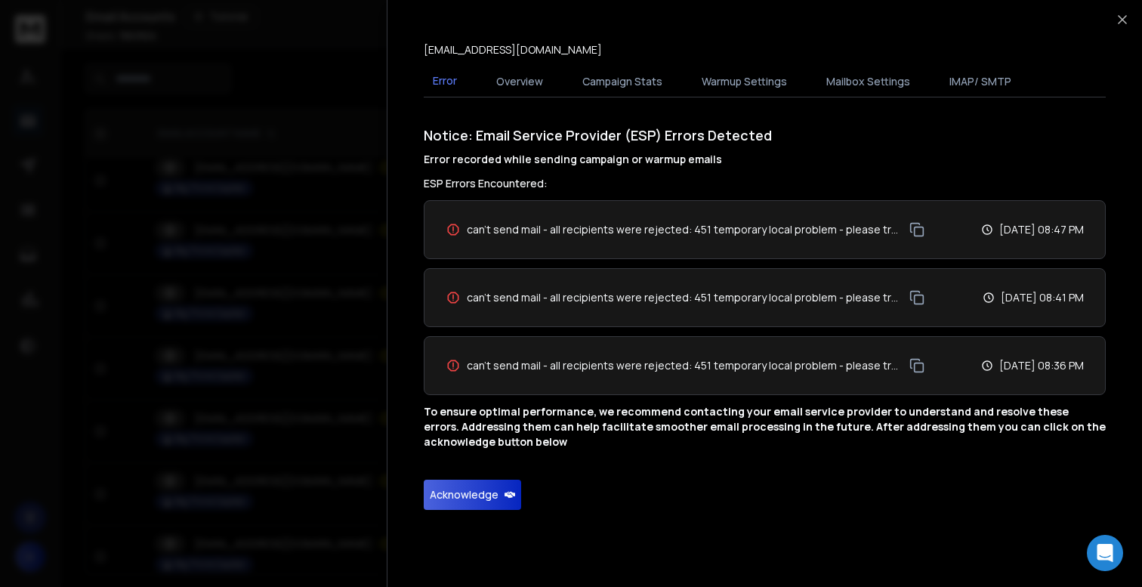
click at [245, 422] on div at bounding box center [571, 293] width 1142 height 587
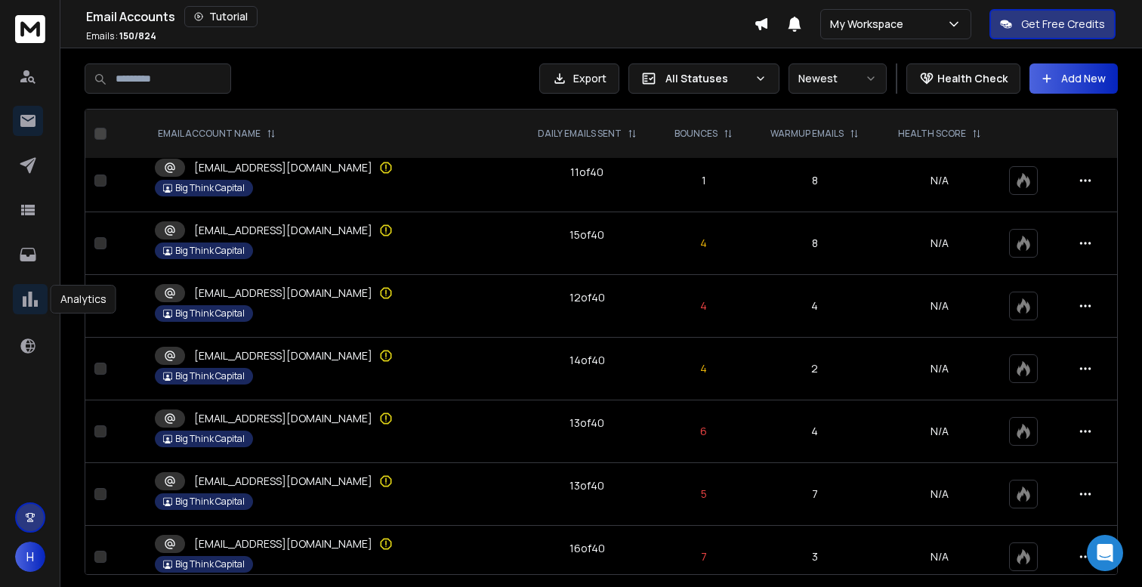
click at [20, 297] on icon at bounding box center [30, 299] width 23 height 23
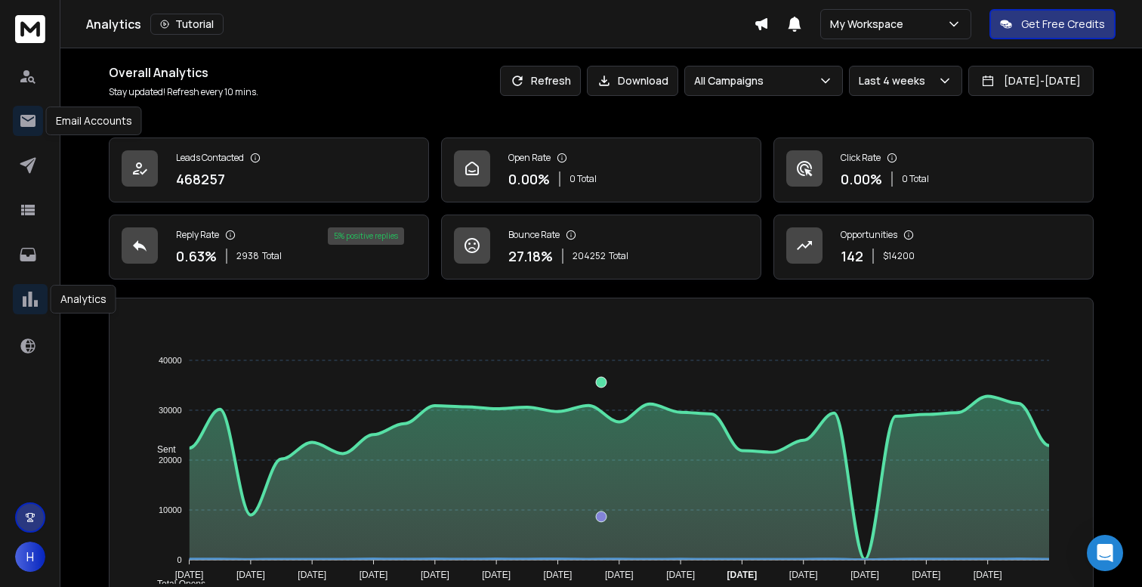
click at [20, 112] on icon at bounding box center [28, 121] width 18 height 18
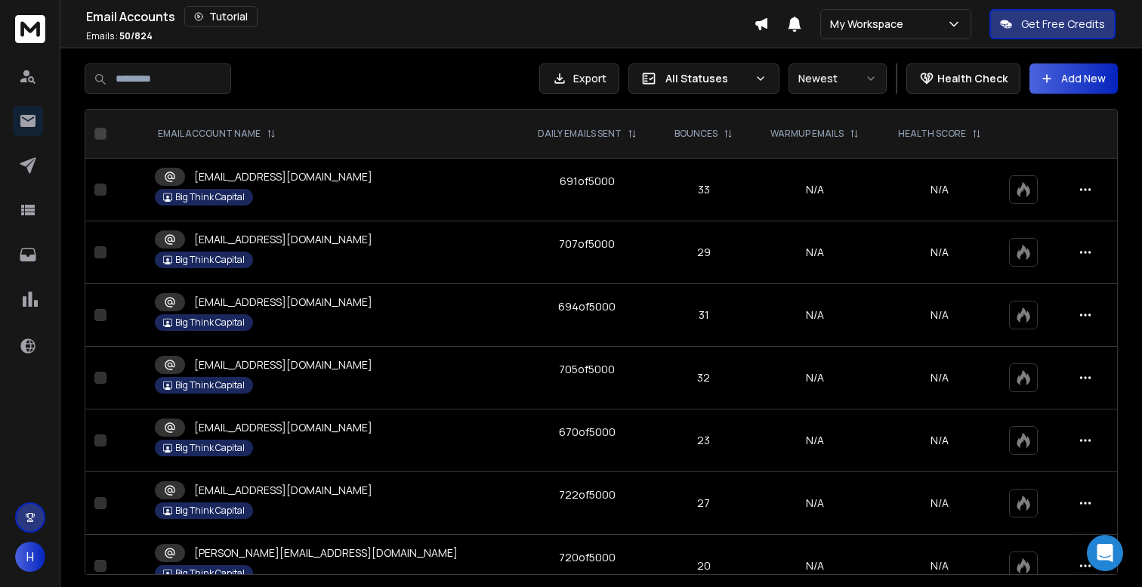
click at [313, 173] on p "tawang@alphasoftware.my" at bounding box center [283, 176] width 178 height 15
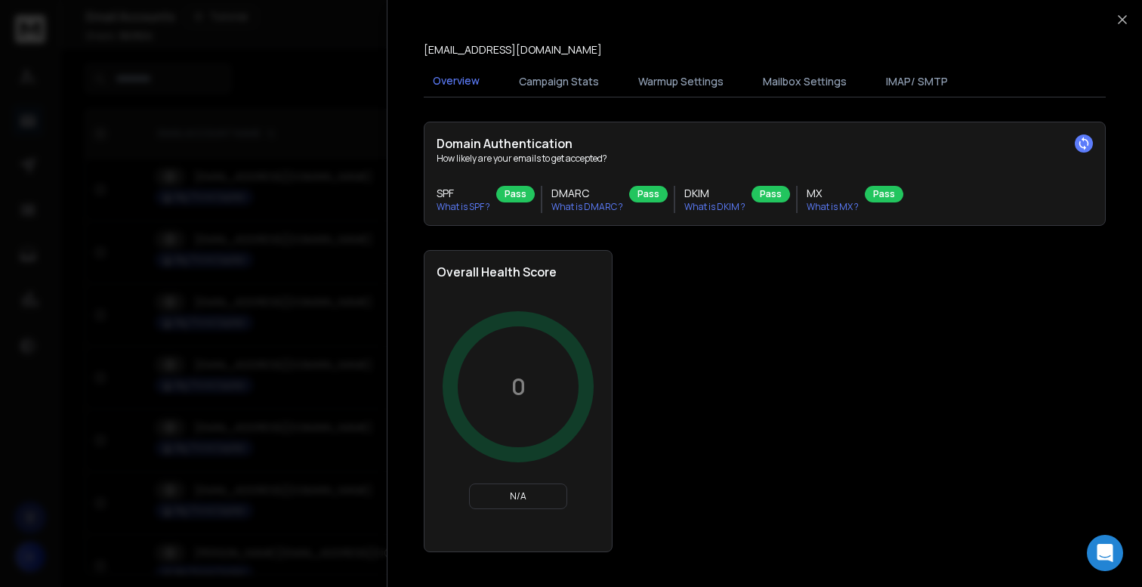
click at [329, 228] on div at bounding box center [571, 293] width 1142 height 587
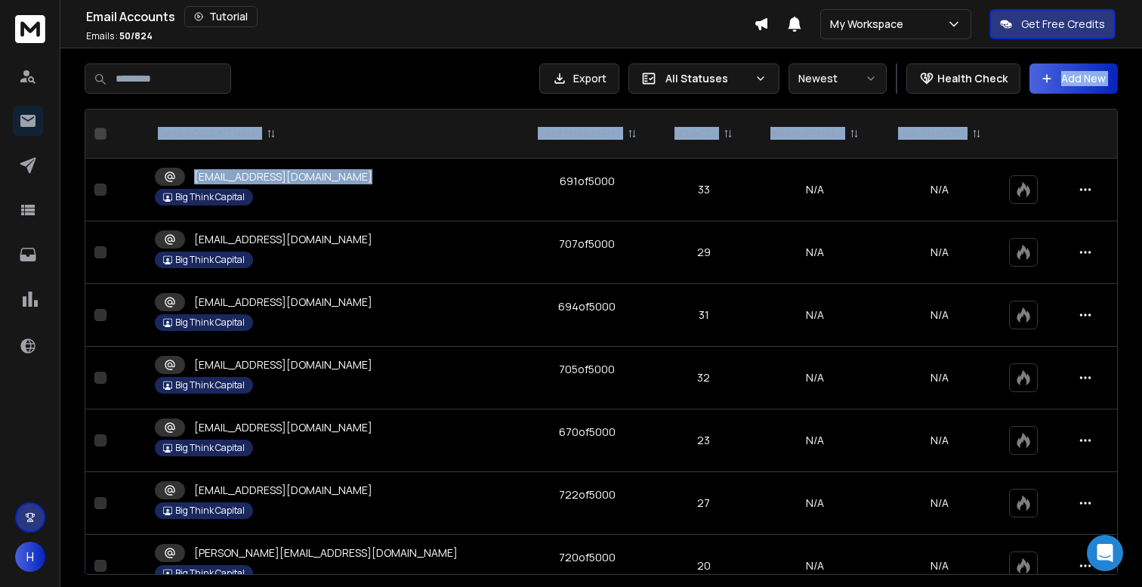
drag, startPoint x: 449, startPoint y: 190, endPoint x: 1108, endPoint y: -73, distance: 709.4
click at [1108, 0] on html "ReferralStack Unlock AI-powered affiliate growth Lifetime Deals available! Clai…" at bounding box center [571, 293] width 1142 height 587
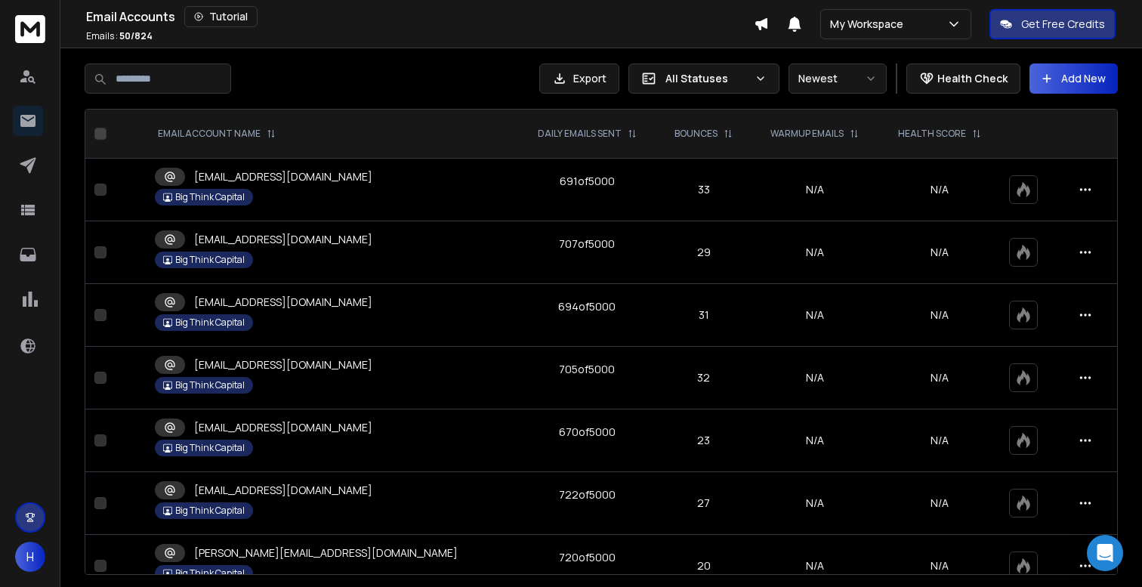
click at [300, 197] on div "Big Think Capital" at bounding box center [331, 197] width 353 height 17
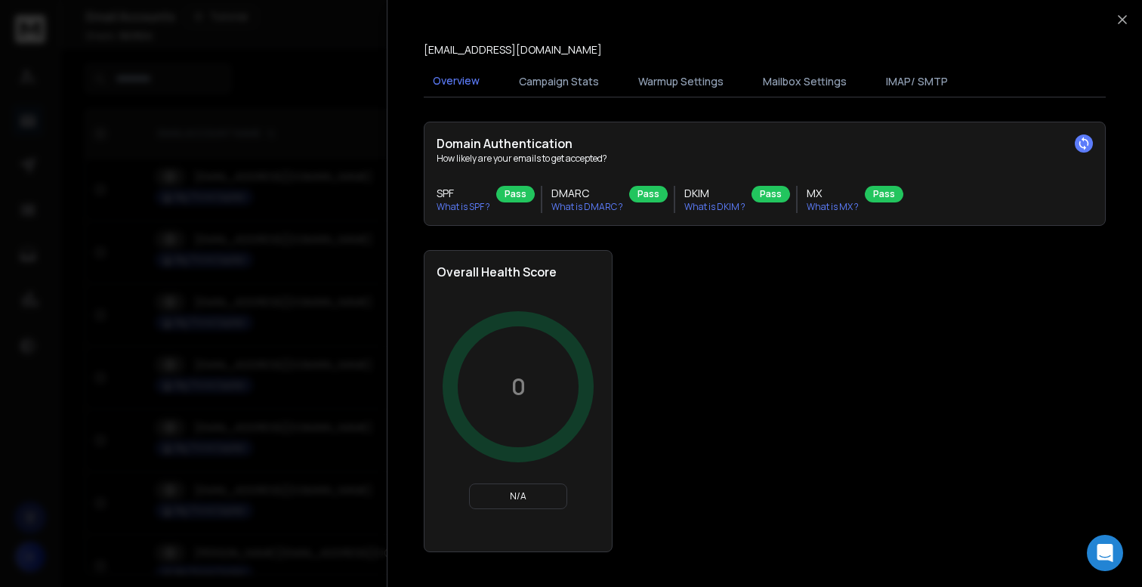
click at [794, 80] on button "Mailbox Settings" at bounding box center [805, 81] width 102 height 33
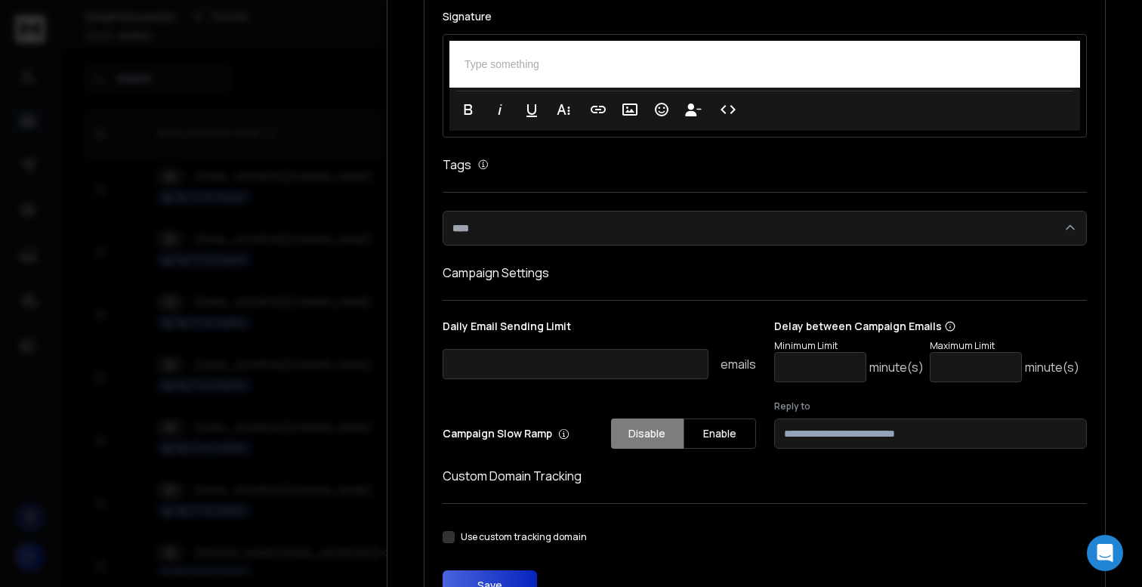
scroll to position [267, 0]
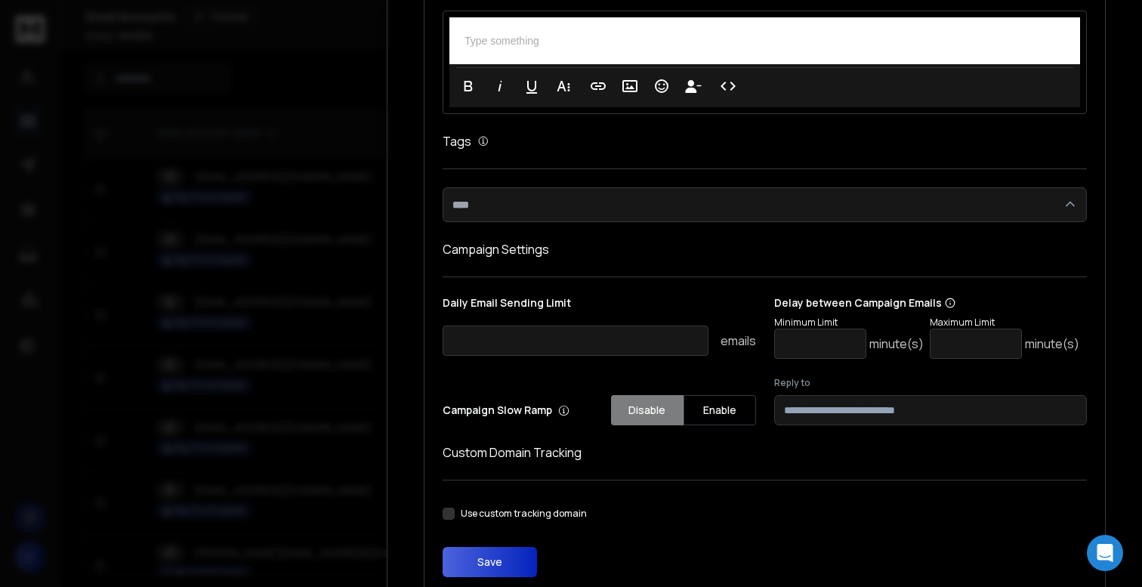
click at [284, 377] on div at bounding box center [571, 293] width 1142 height 587
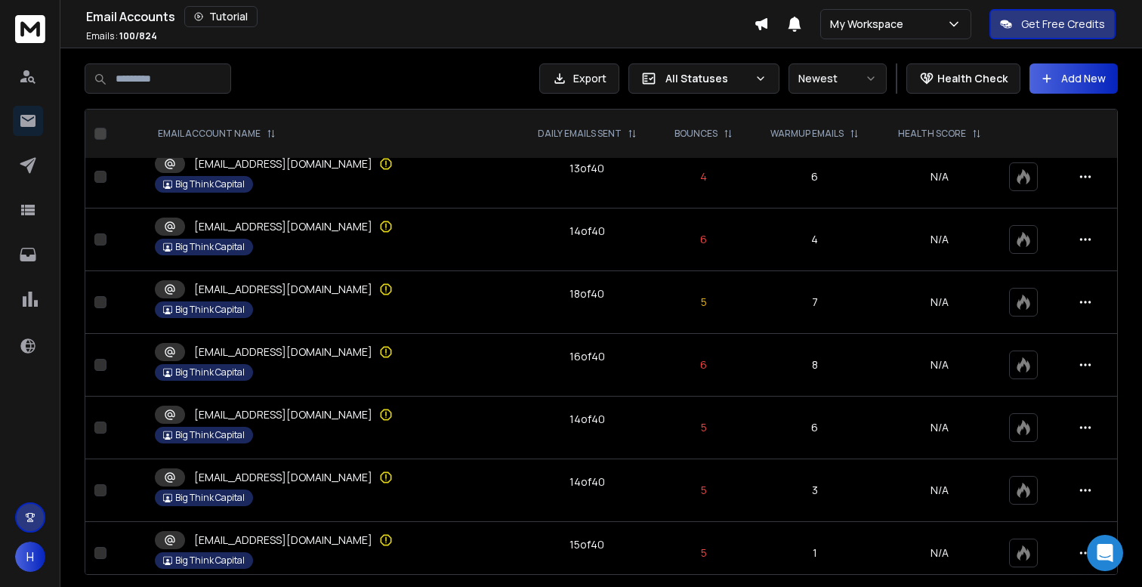
scroll to position [5363, 0]
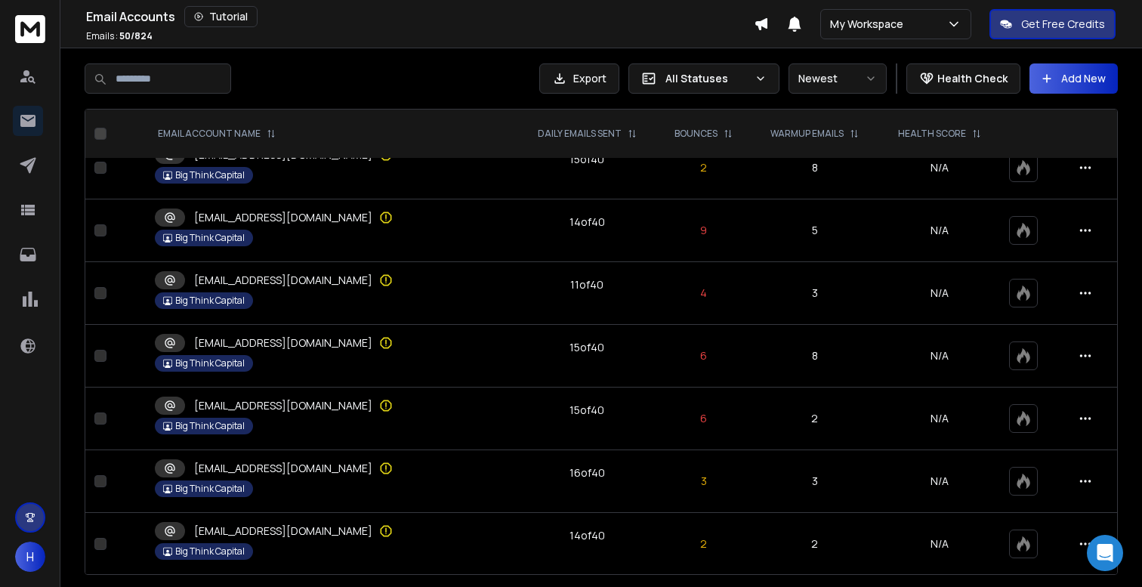
scroll to position [1264, 0]
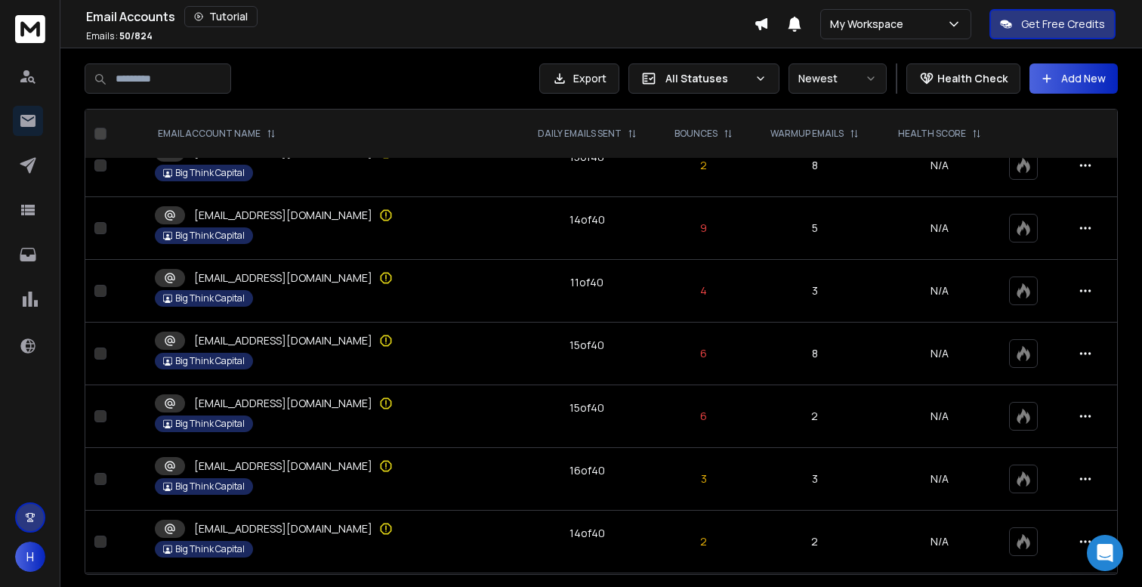
click at [458, 228] on div "Big Think Capital" at bounding box center [331, 235] width 353 height 17
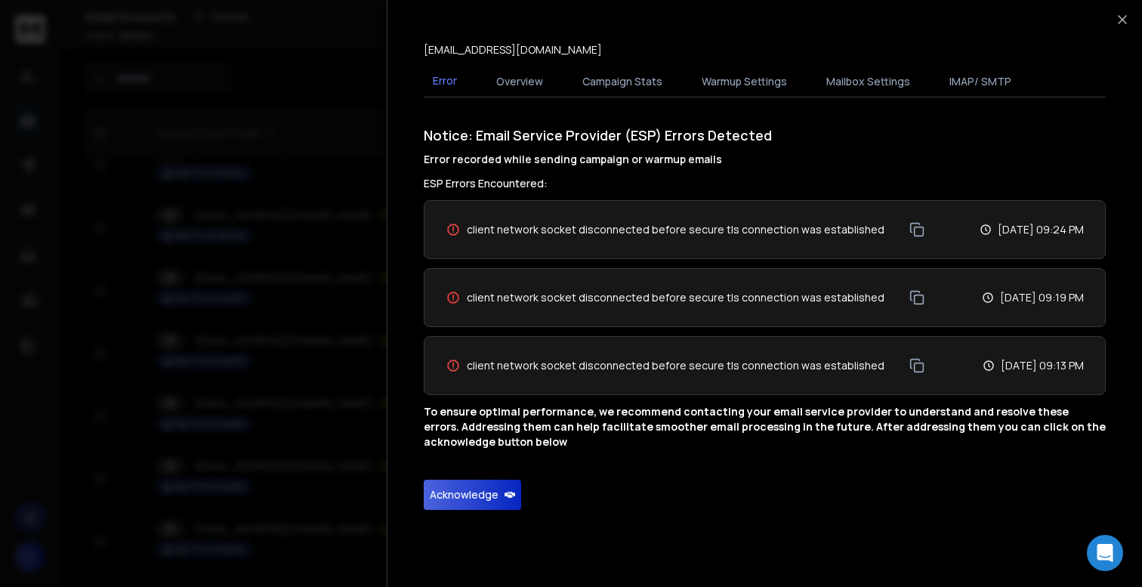
click at [753, 221] on div "client network socket disconnected before secure tls connection was established…" at bounding box center [765, 229] width 682 height 59
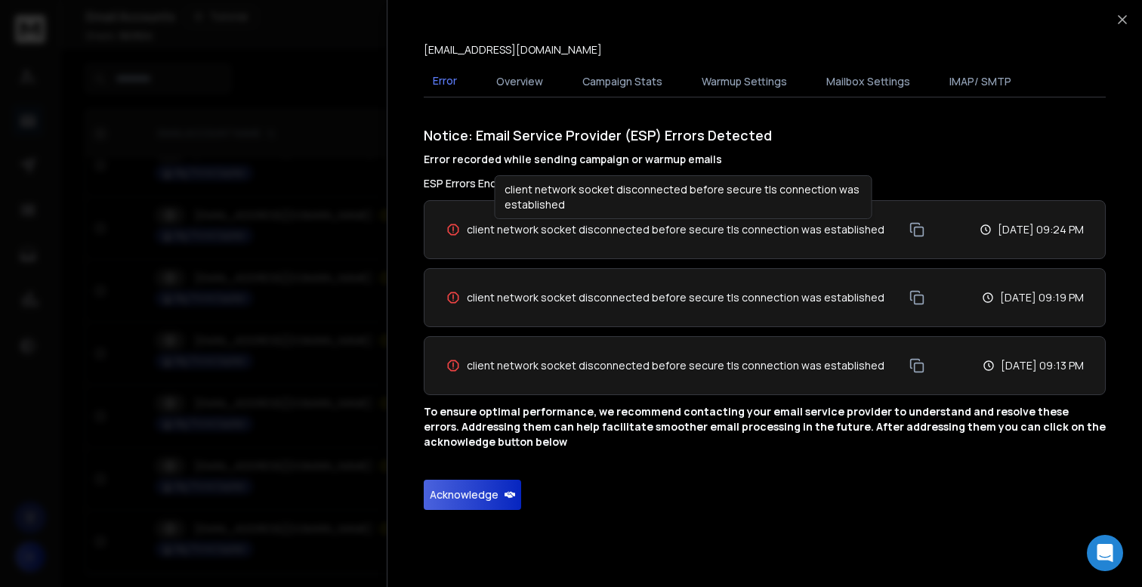
click at [753, 227] on span "client network socket disconnected before secure tls connection was established" at bounding box center [676, 229] width 418 height 15
